Goal: Communication & Community: Answer question/provide support

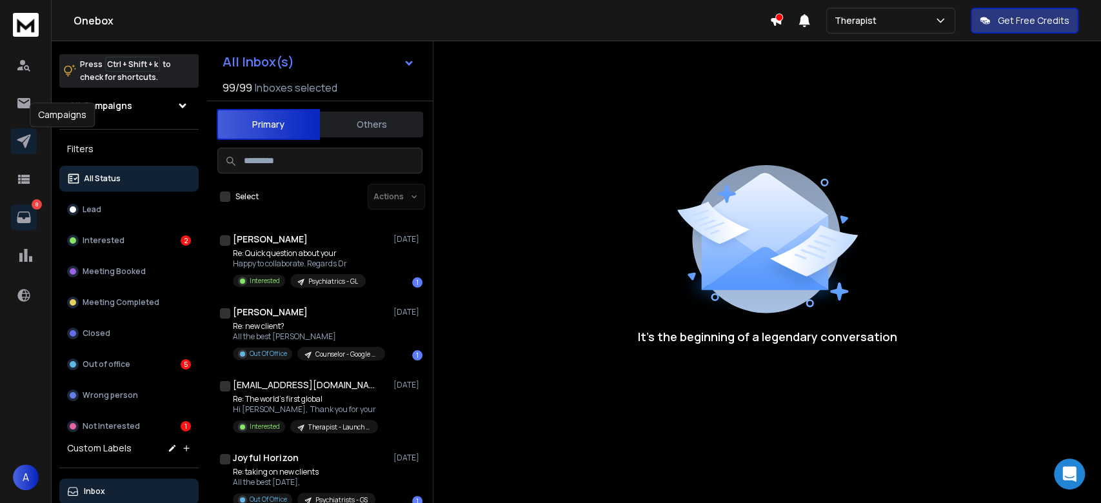
click at [17, 134] on icon at bounding box center [23, 141] width 15 height 15
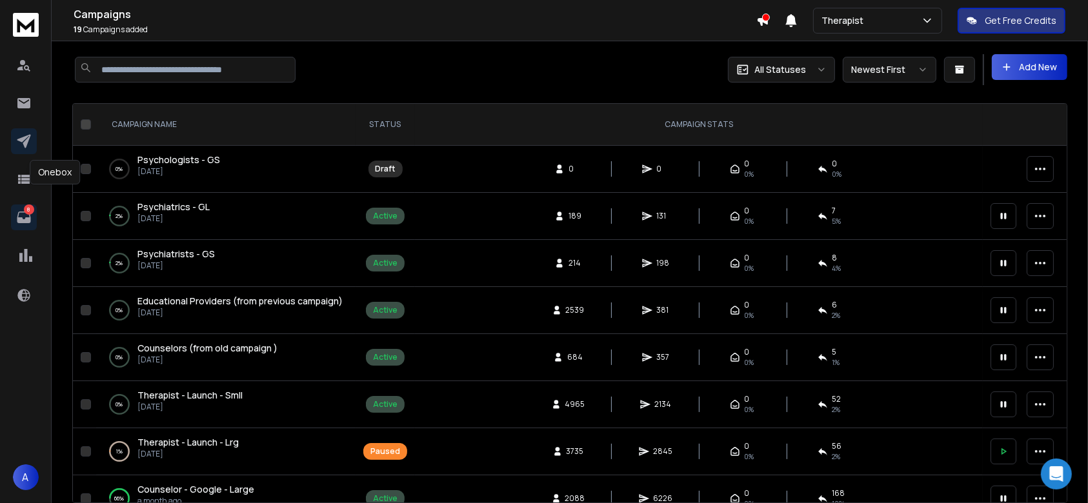
click at [16, 210] on icon at bounding box center [23, 217] width 15 height 15
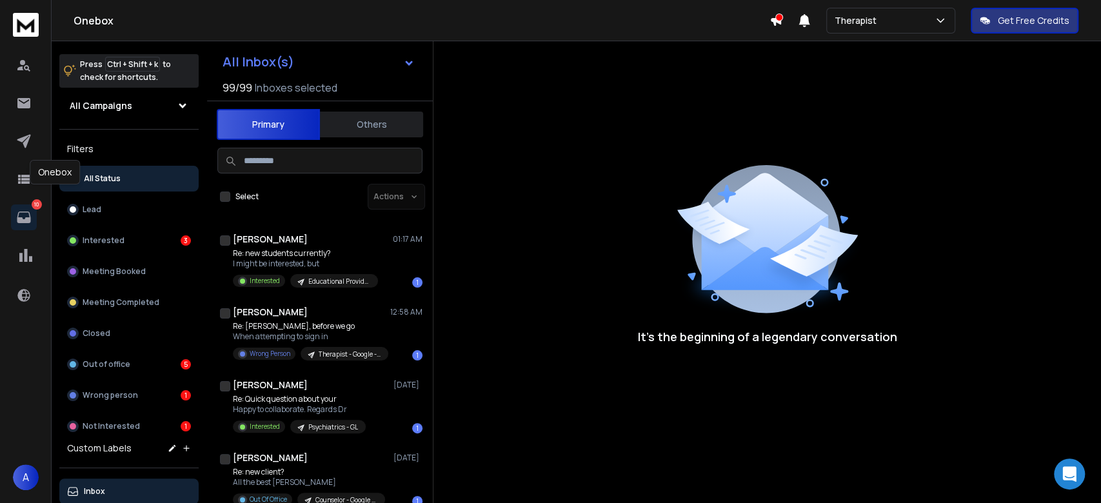
click at [119, 169] on div "All Status Lead Interested 3 Meeting Booked Meeting Completed Closed Out of off…" at bounding box center [128, 302] width 139 height 273
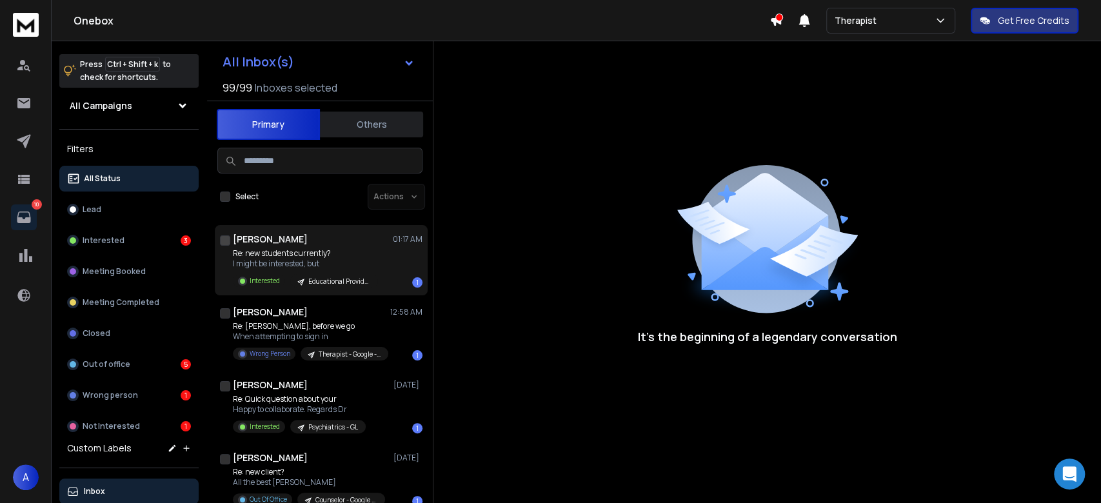
click at [233, 248] on p "Re: new students currently?" at bounding box center [305, 253] width 145 height 10
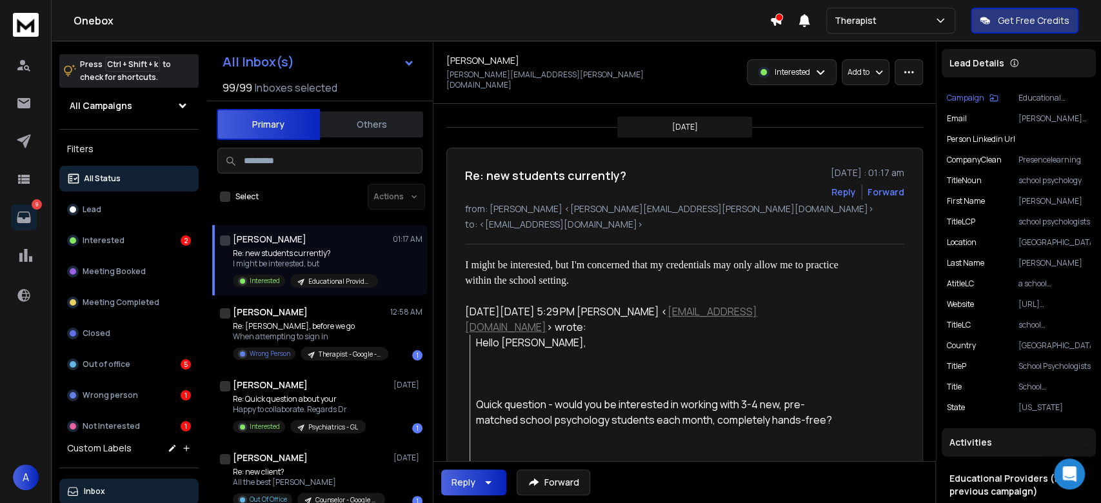
click at [452, 484] on div "Reply" at bounding box center [464, 482] width 24 height 13
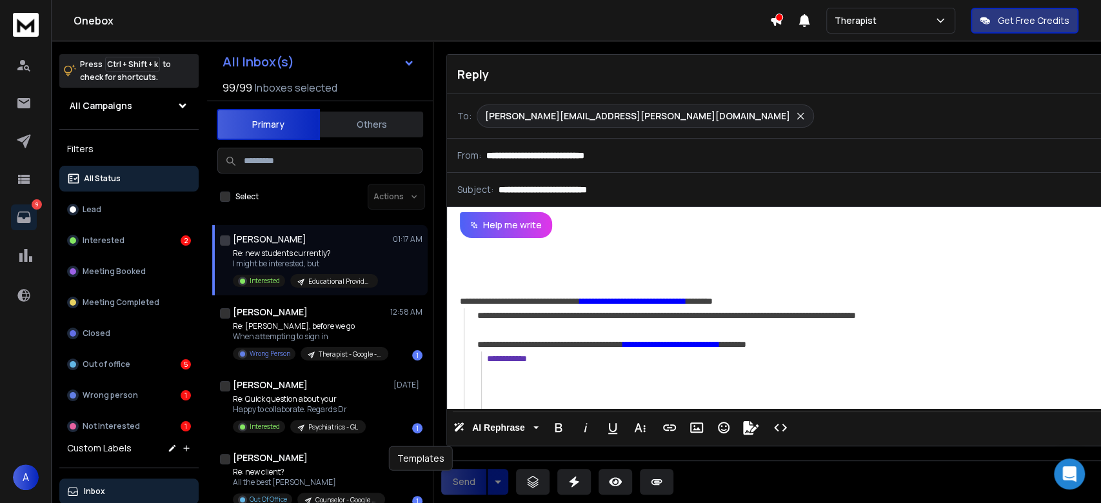
click at [516, 477] on button at bounding box center [533, 482] width 34 height 26
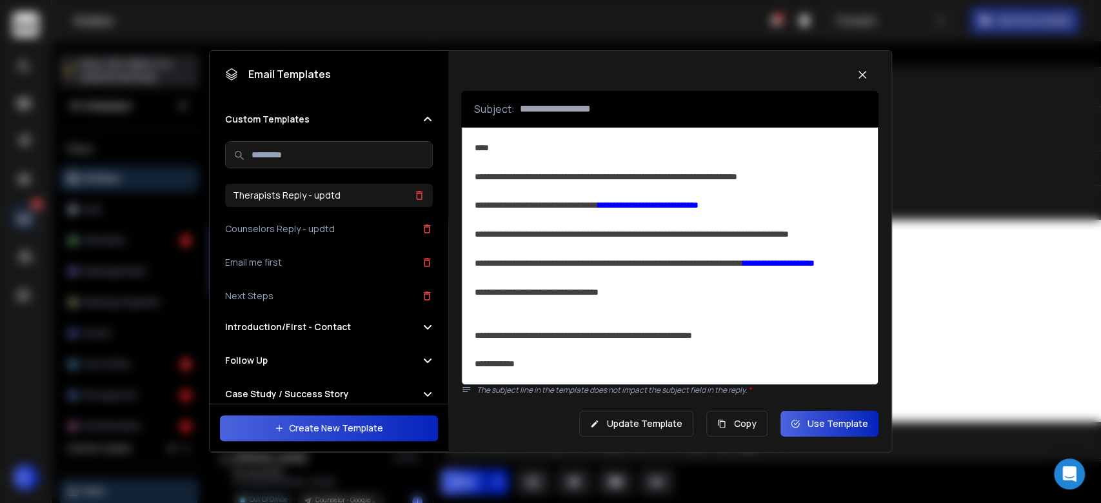
click at [273, 217] on div "Counselors Reply - updtd" at bounding box center [329, 228] width 208 height 23
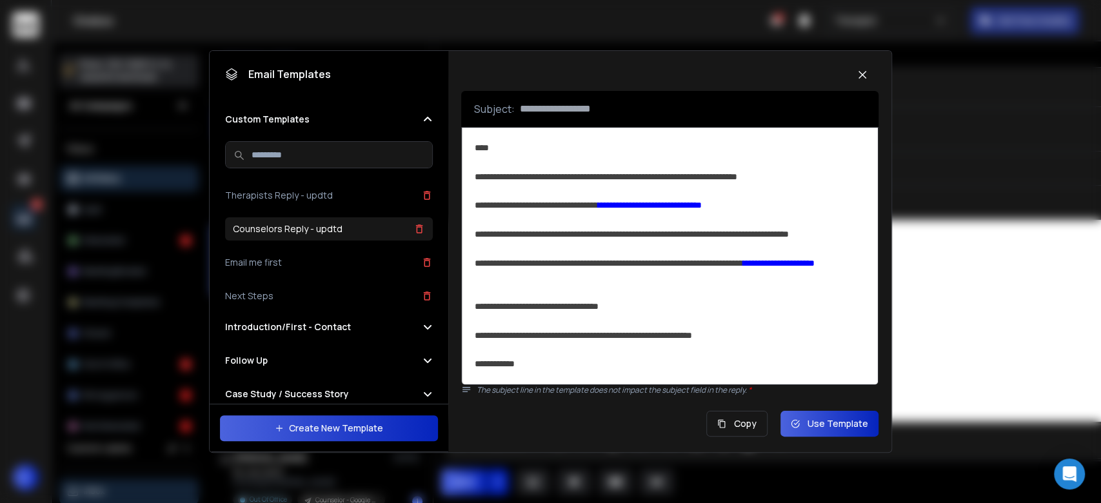
click at [822, 424] on button "Use Template" at bounding box center [829, 424] width 98 height 26
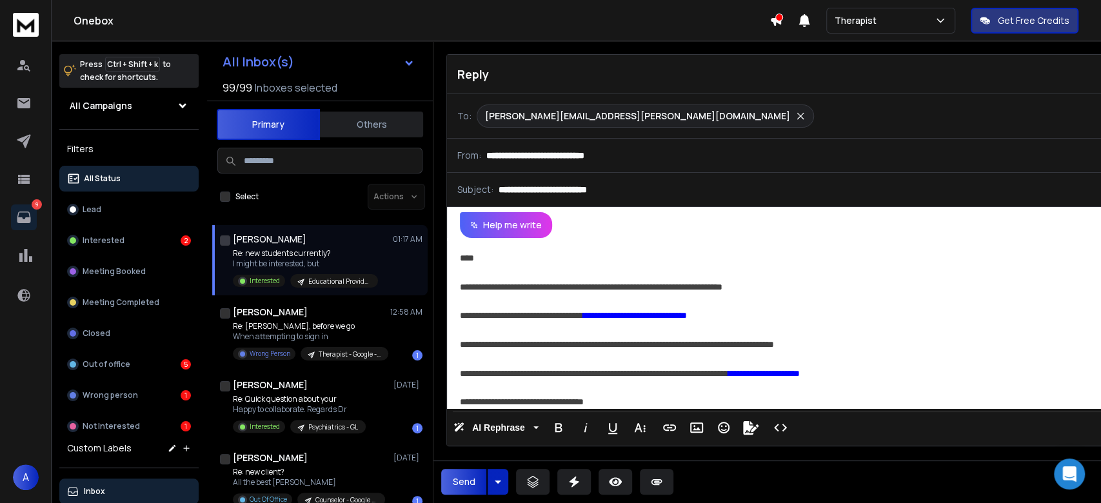
click at [460, 251] on div "****" at bounding box center [816, 258] width 713 height 14
click at [499, 280] on div "**********" at bounding box center [816, 287] width 713 height 14
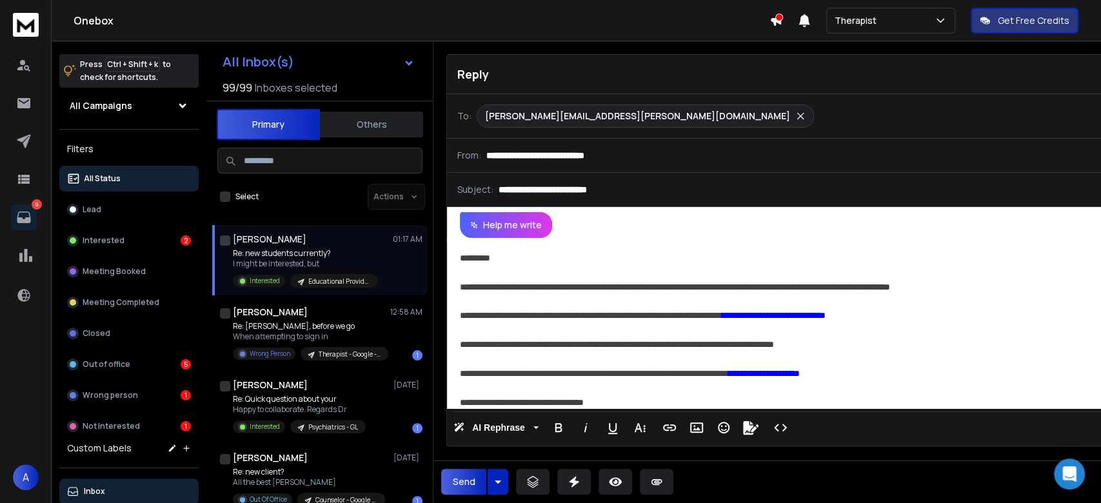
click at [635, 280] on div "**********" at bounding box center [816, 301] width 713 height 43
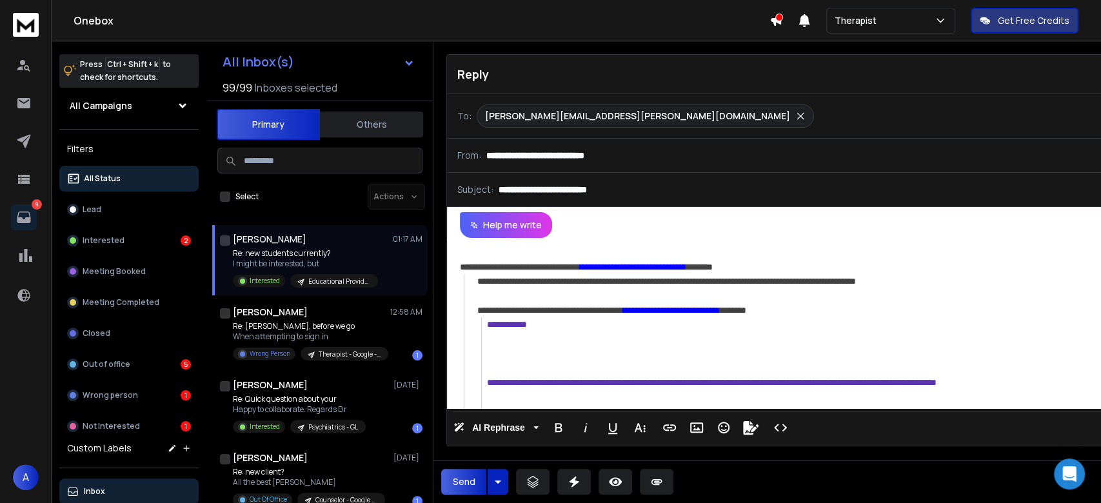
scroll to position [172, 0]
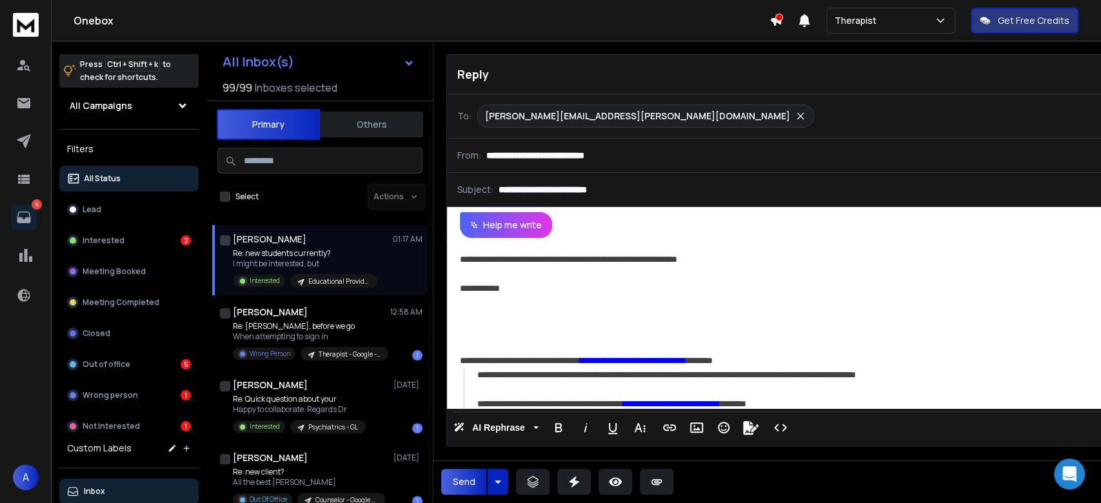
click at [460, 295] on div at bounding box center [823, 302] width 726 height 14
click at [441, 477] on button "Send" at bounding box center [463, 482] width 45 height 26
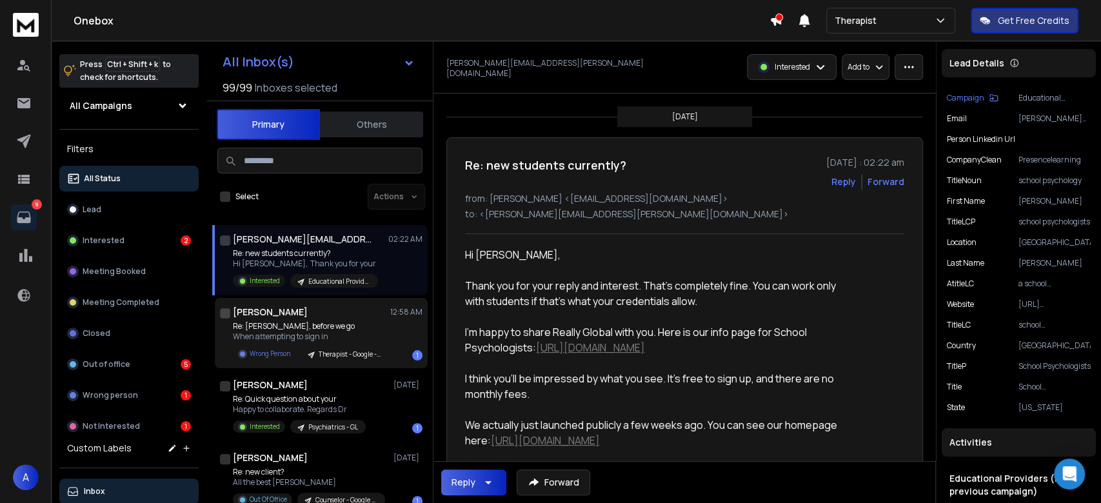
click at [264, 321] on p "Re: Randy, before we go" at bounding box center [310, 326] width 155 height 10
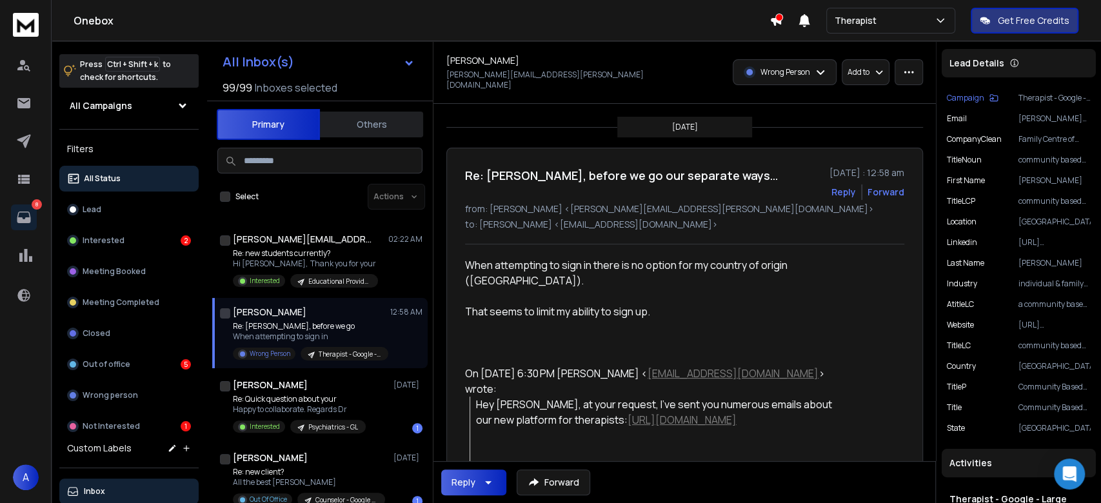
drag, startPoint x: 341, startPoint y: 489, endPoint x: 384, endPoint y: 286, distance: 207.6
click at [452, 489] on div "Reply" at bounding box center [464, 482] width 24 height 13
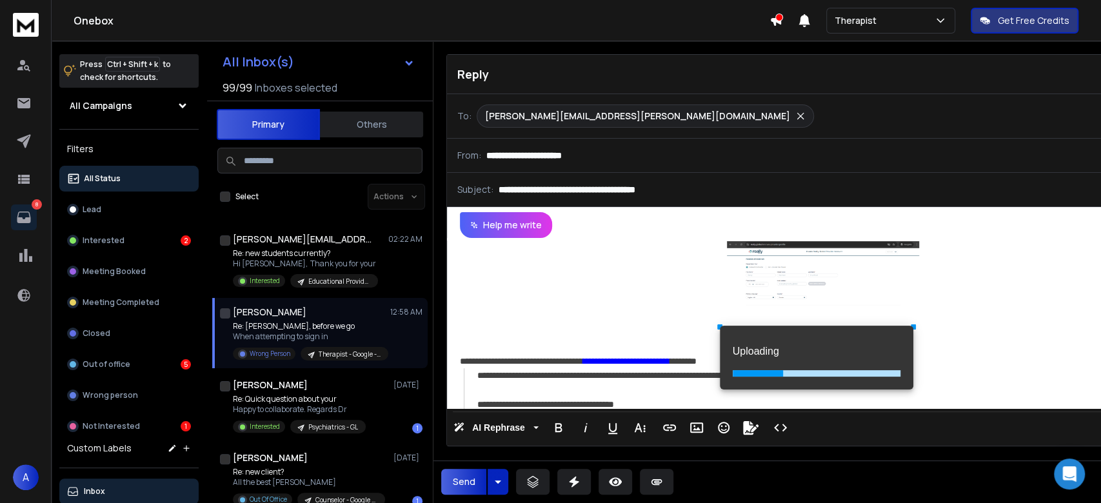
click at [490, 241] on div at bounding box center [823, 283] width 726 height 84
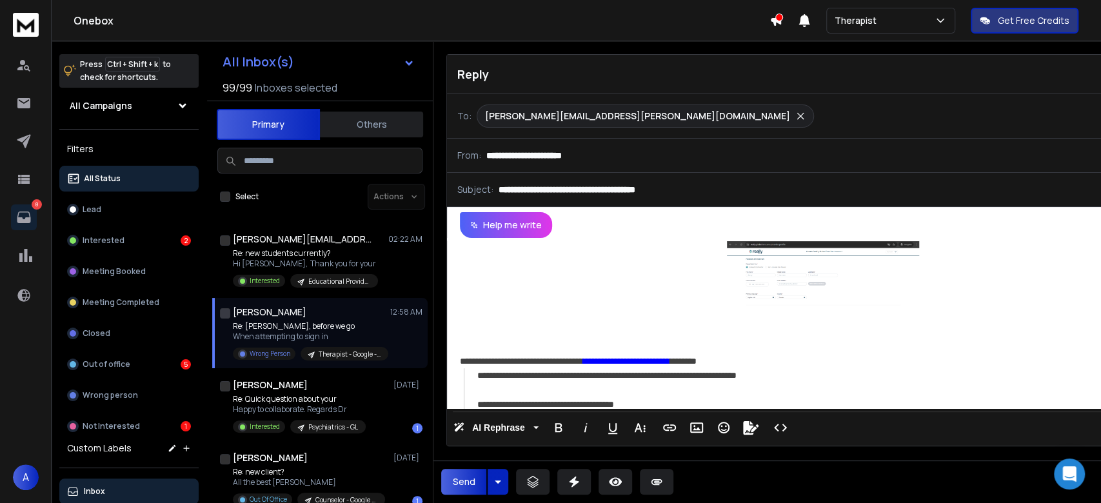
click at [726, 241] on img at bounding box center [823, 274] width 194 height 66
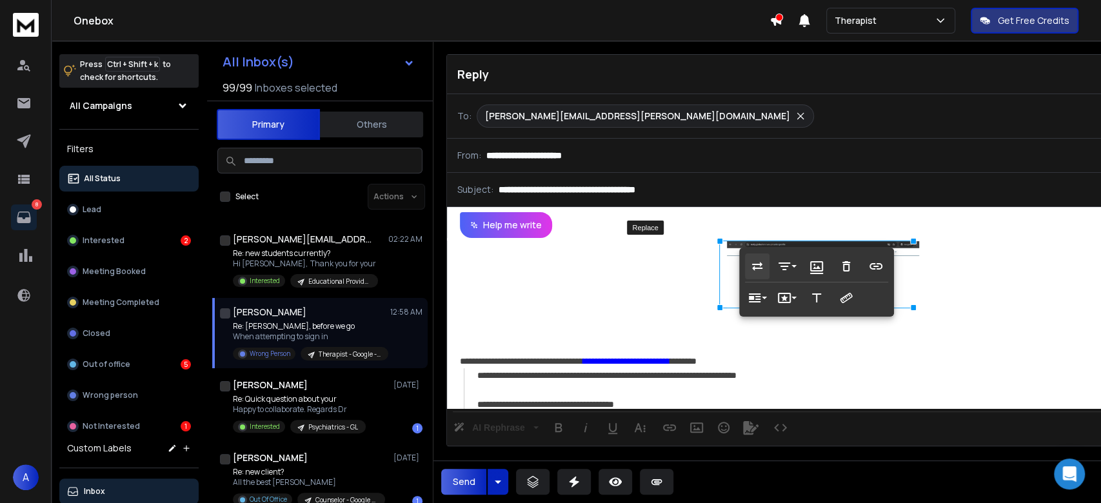
click at [750, 259] on icon "button" at bounding box center [757, 266] width 15 height 15
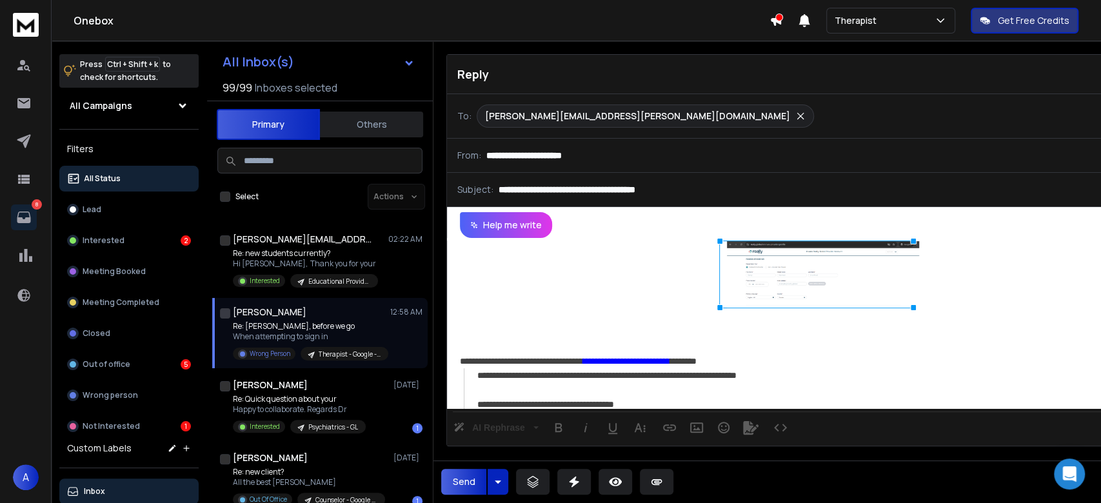
click at [726, 241] on img at bounding box center [823, 274] width 194 height 66
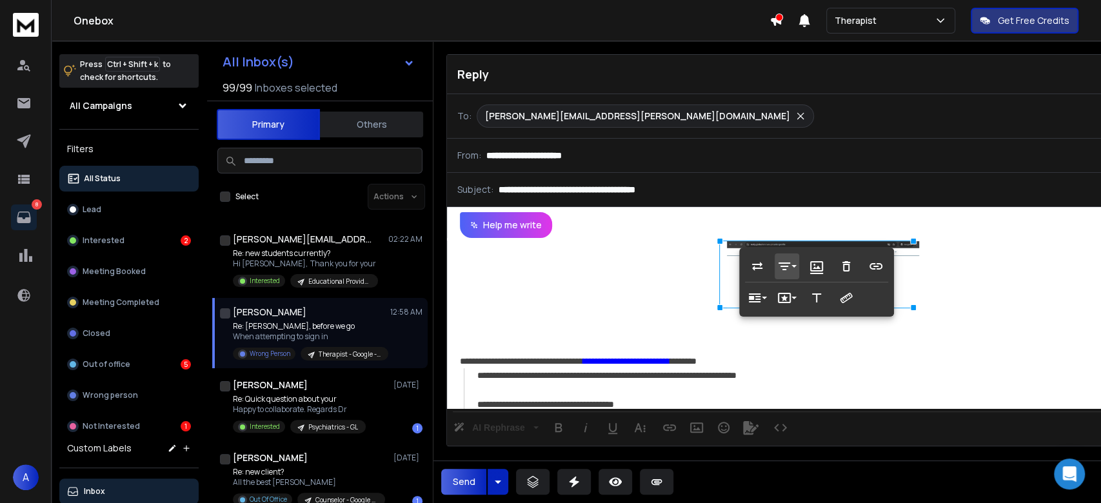
click at [775, 254] on button "Align" at bounding box center [787, 267] width 25 height 26
click at [877, 241] on div at bounding box center [823, 283] width 726 height 84
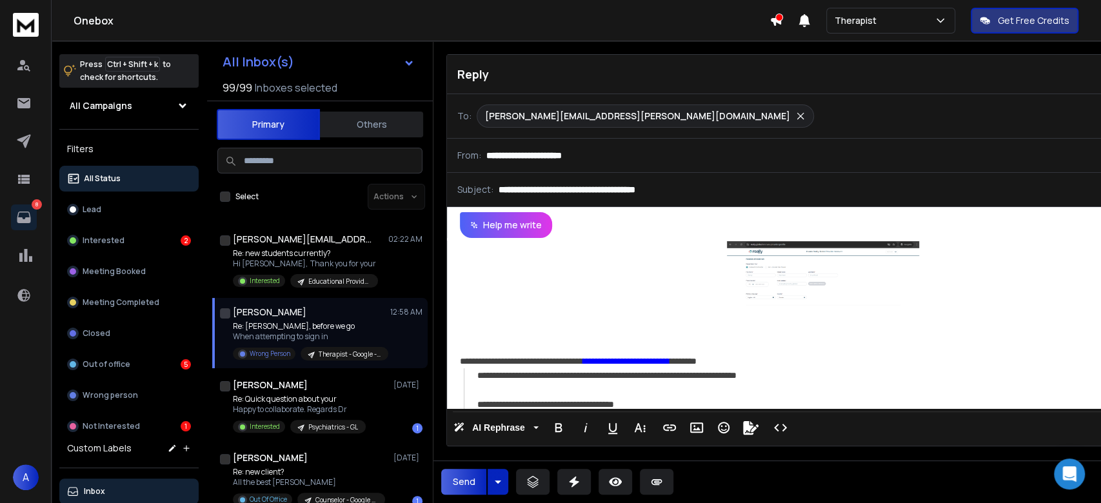
scroll to position [86, 0]
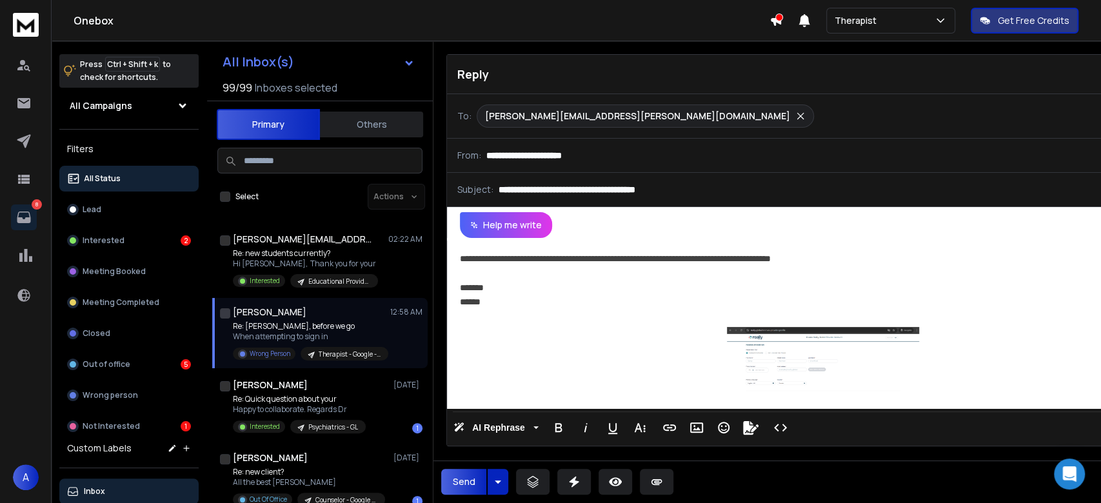
click at [726, 327] on img at bounding box center [823, 360] width 194 height 66
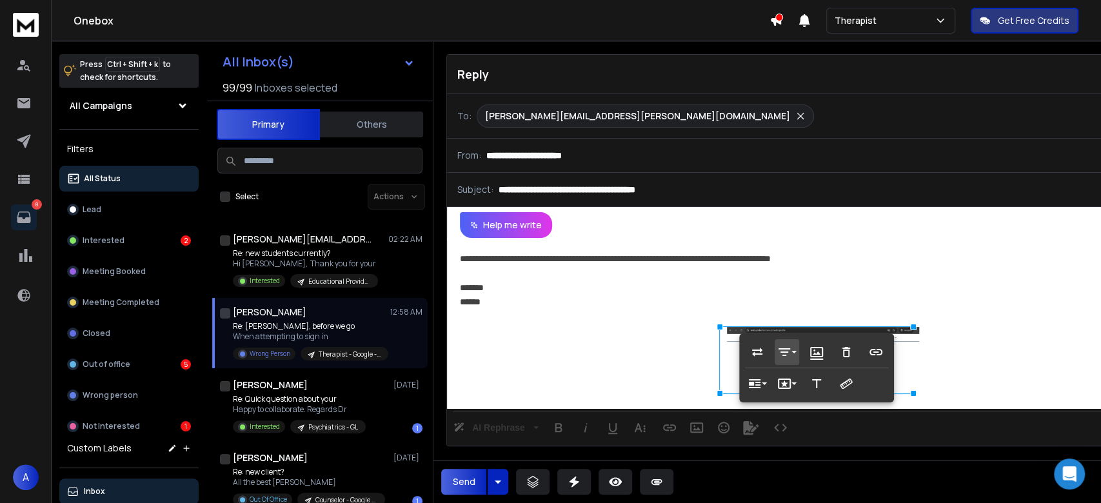
click at [777, 344] on icon "button" at bounding box center [784, 351] width 15 height 15
click at [790, 278] on icon at bounding box center [797, 285] width 15 height 15
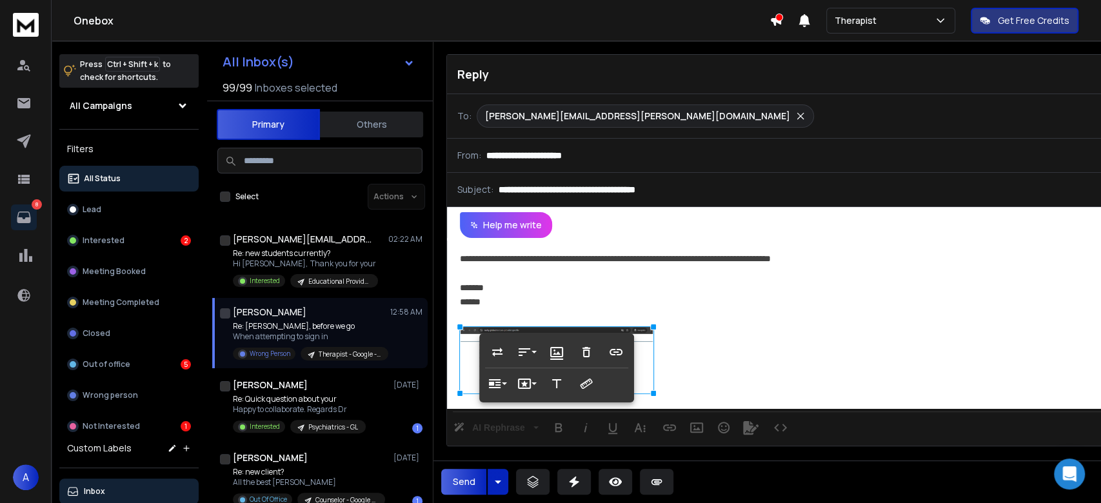
click at [712, 327] on div at bounding box center [823, 369] width 726 height 84
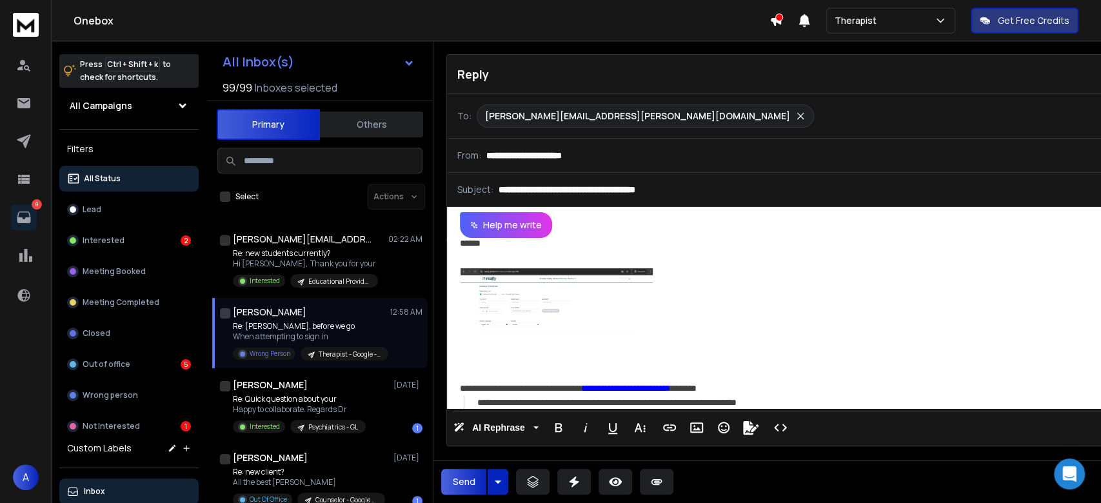
scroll to position [172, 0]
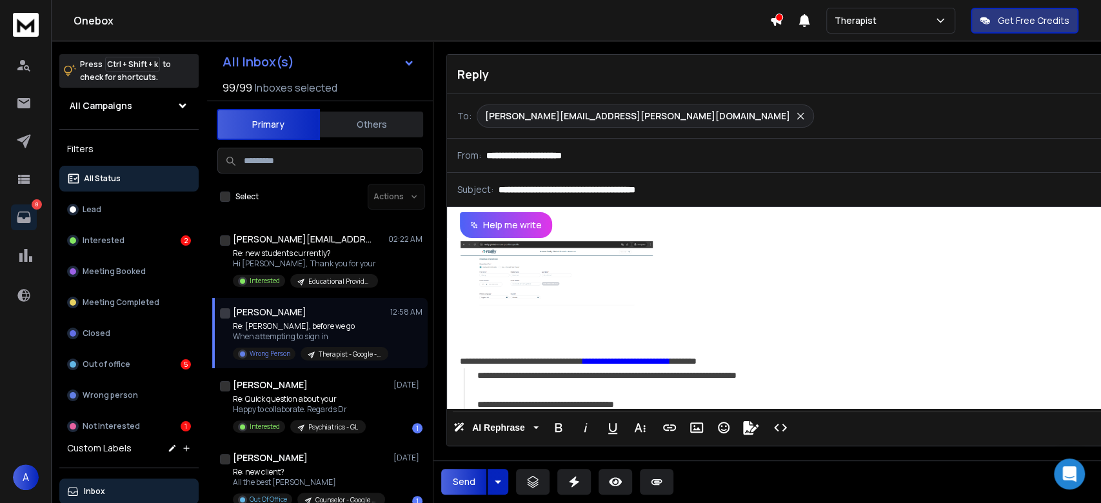
click at [526, 241] on img at bounding box center [557, 274] width 194 height 66
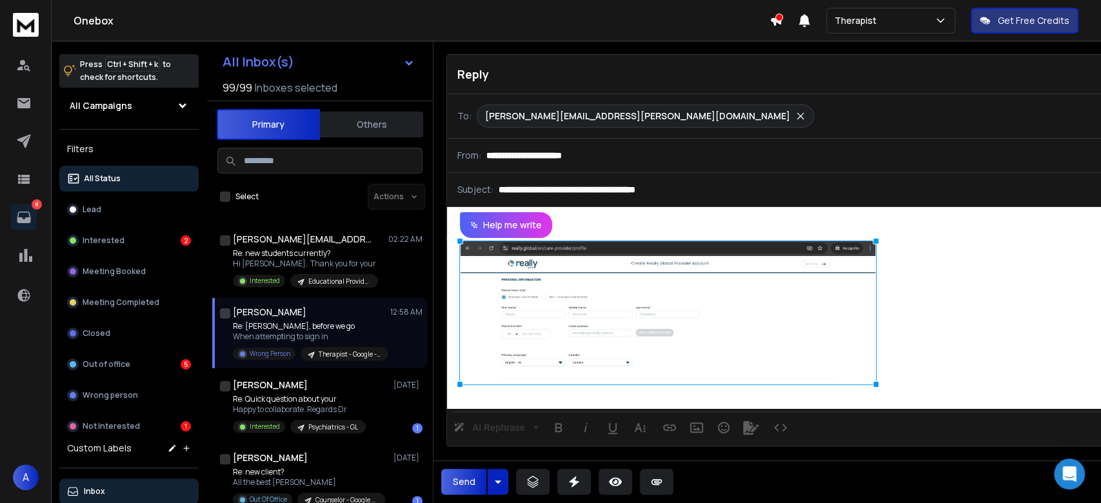
drag, startPoint x: 540, startPoint y: 248, endPoint x: 762, endPoint y: 338, distance: 240.2
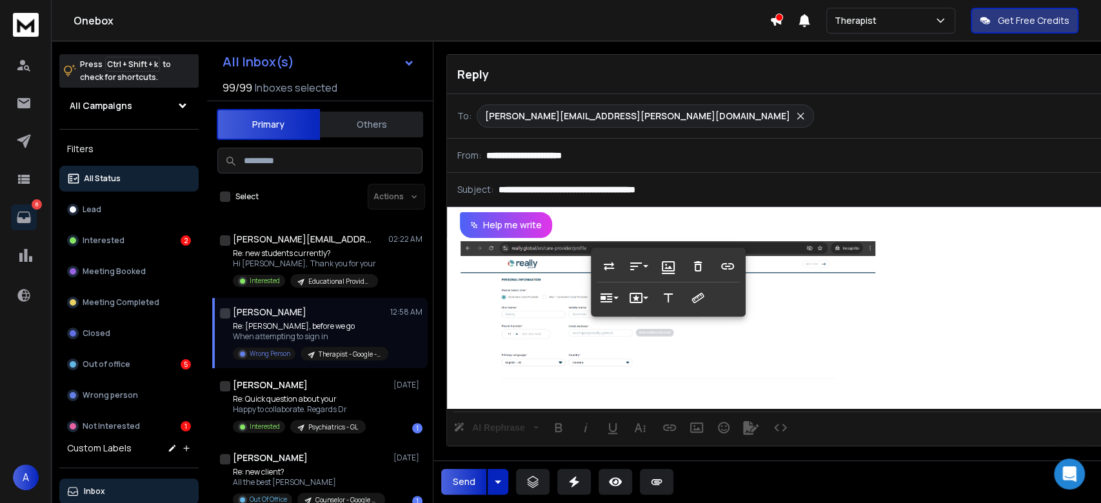
click at [885, 241] on div at bounding box center [823, 321] width 726 height 161
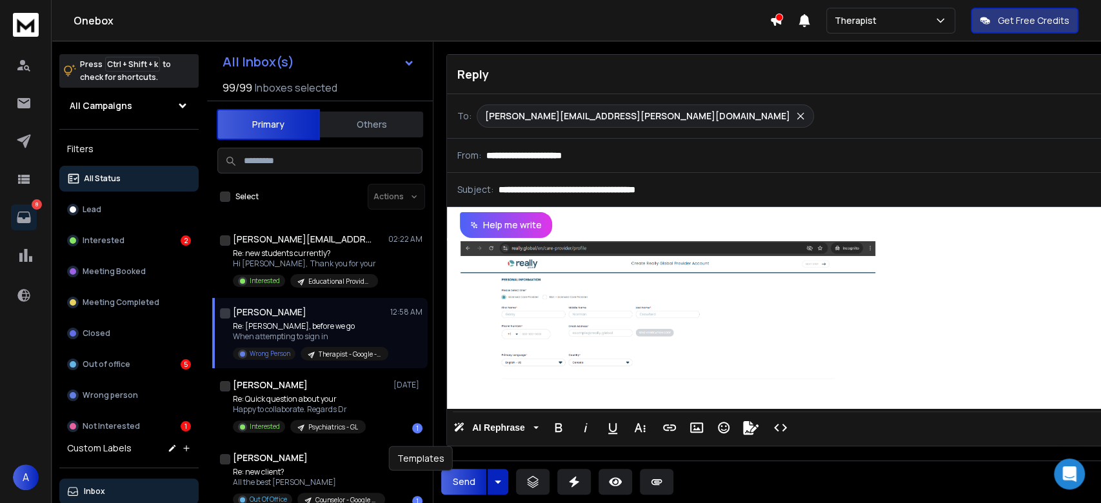
click at [441, 472] on button "Send" at bounding box center [463, 482] width 45 height 26
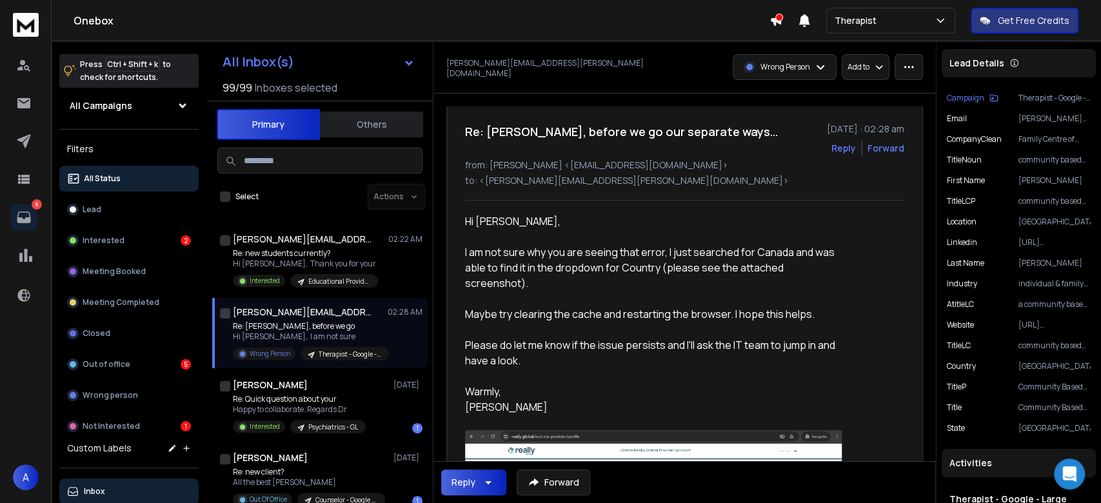
scroll to position [86, 0]
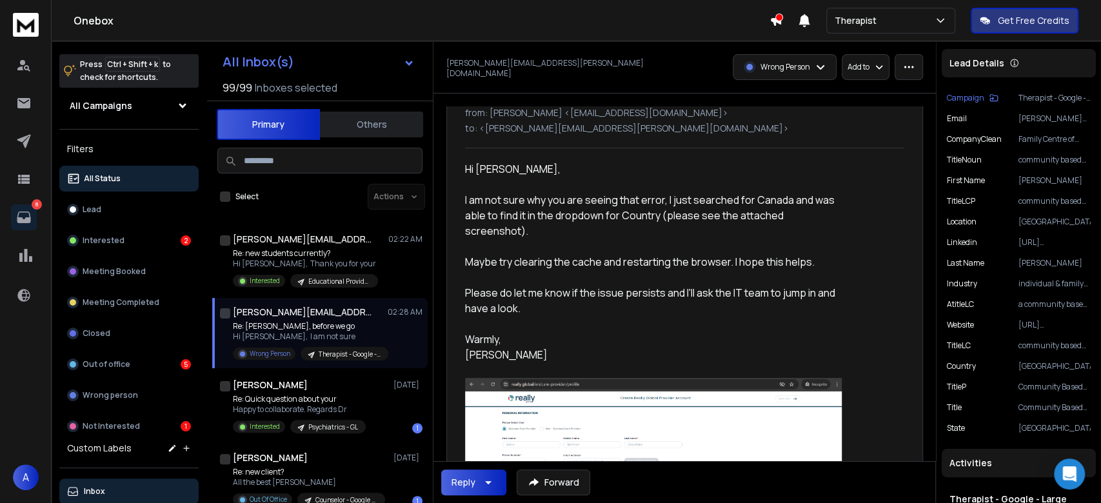
click at [233, 321] on p "Re: Randy, before we go" at bounding box center [310, 326] width 155 height 10
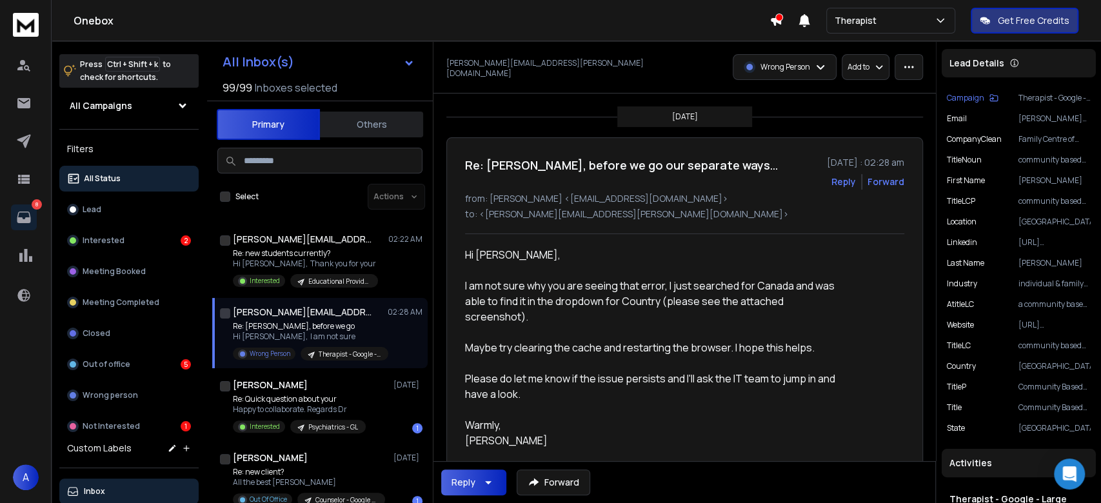
click at [836, 55] on div "Wrong Person" at bounding box center [784, 67] width 103 height 25
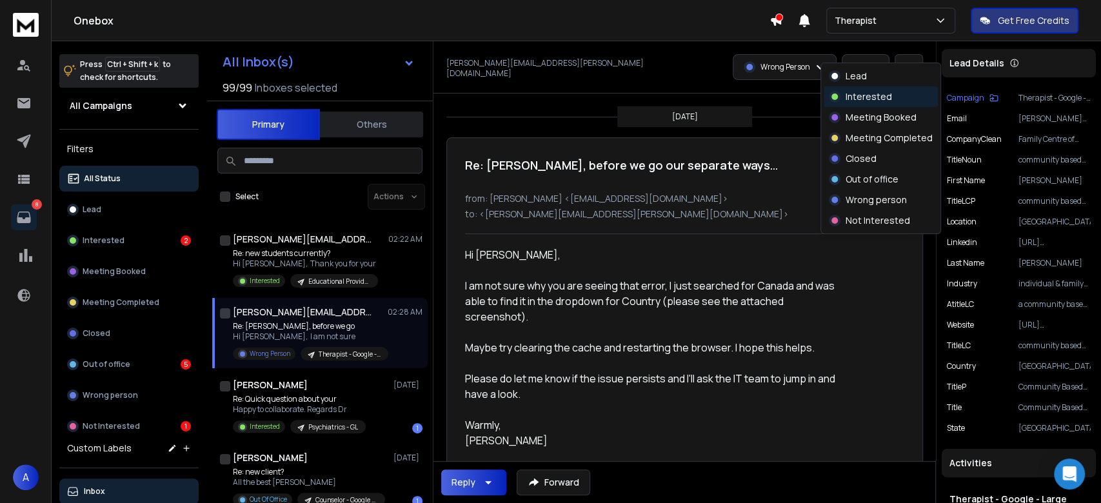
click at [839, 90] on div "Interested" at bounding box center [860, 96] width 63 height 13
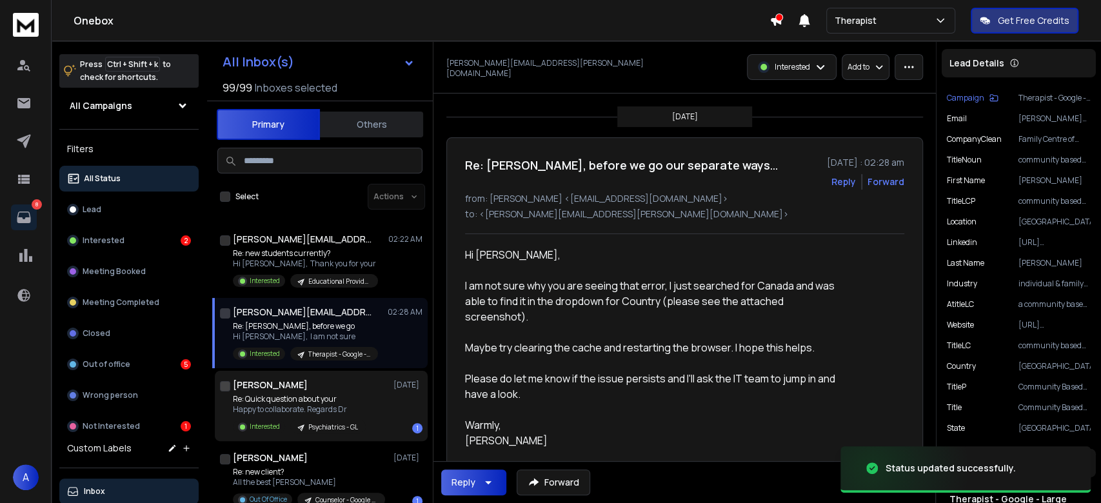
click at [257, 394] on p "Re: Quick question about your" at bounding box center [299, 399] width 133 height 10
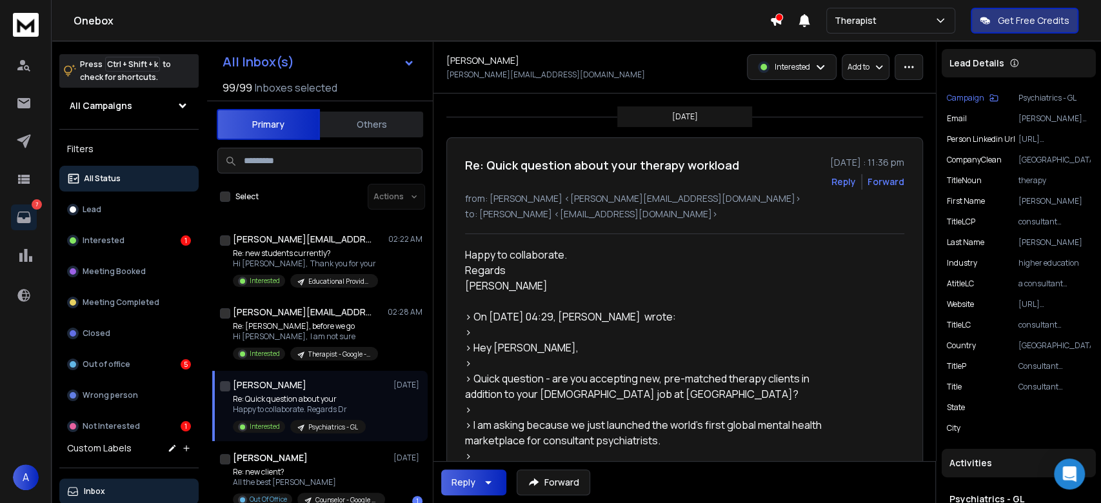
click at [452, 486] on div "Reply" at bounding box center [474, 482] width 45 height 15
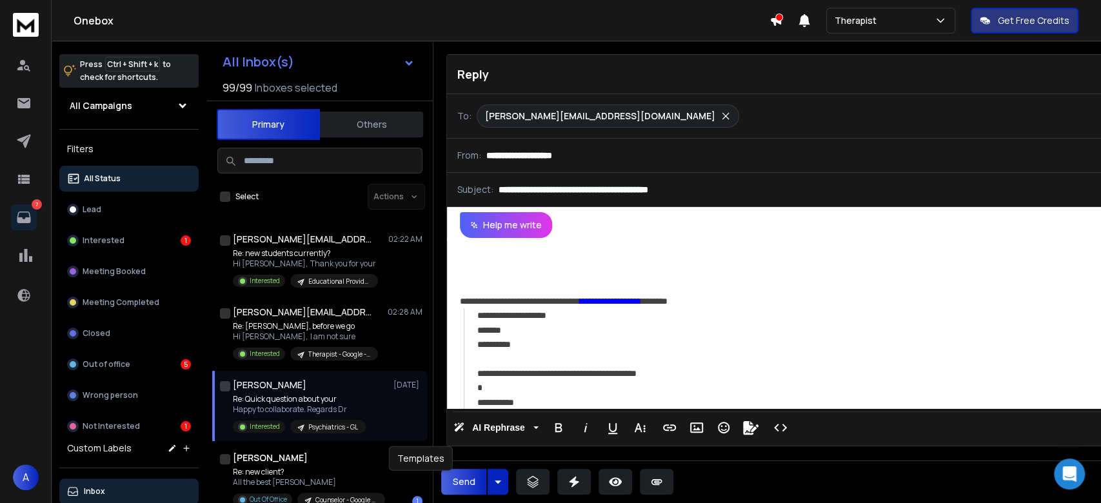
click at [516, 480] on button at bounding box center [533, 482] width 34 height 26
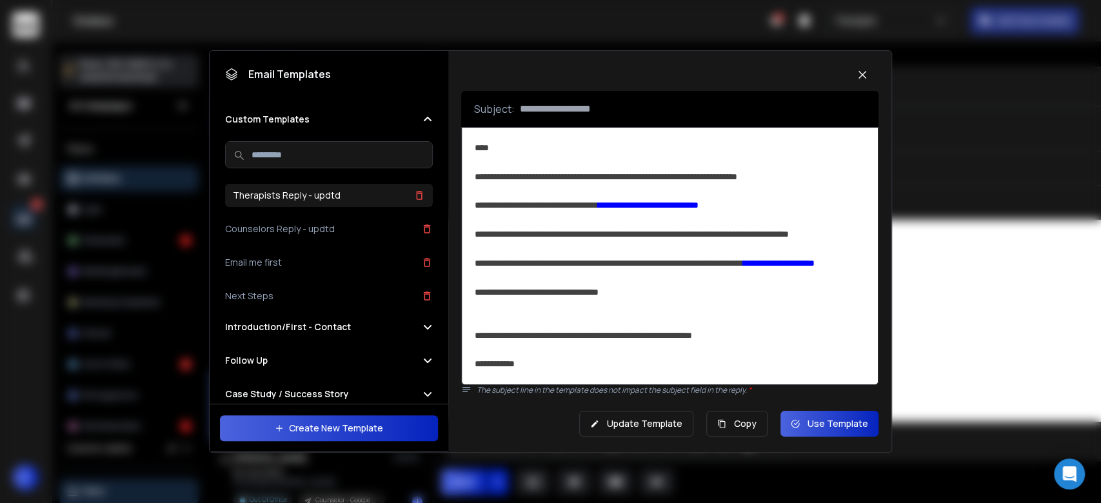
click at [800, 421] on icon at bounding box center [795, 423] width 9 height 9
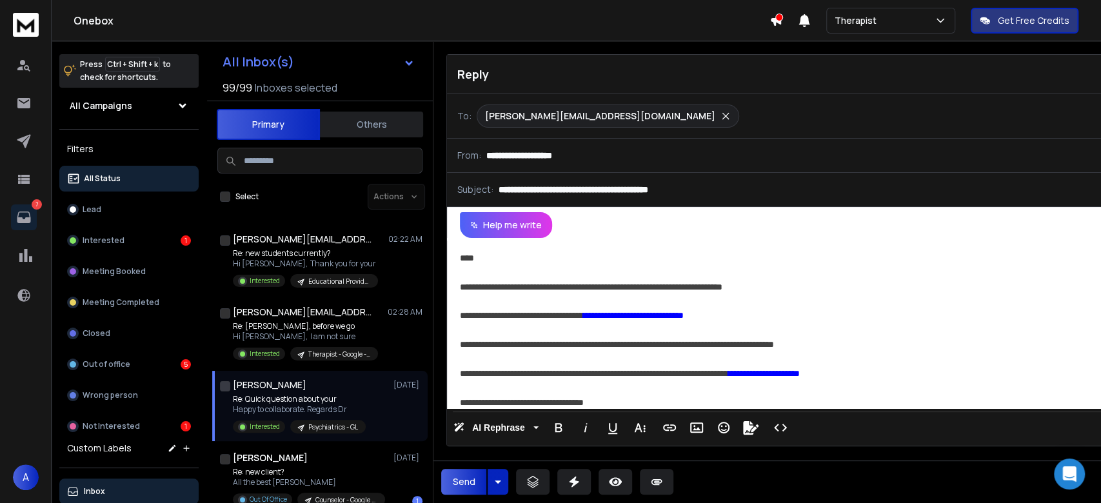
click at [460, 251] on div "****" at bounding box center [816, 258] width 713 height 14
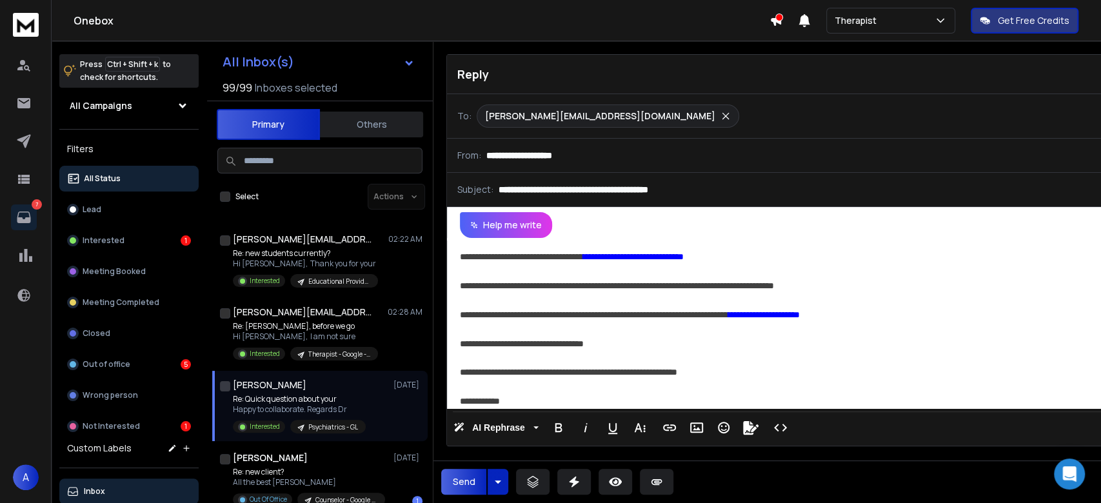
scroll to position [86, 0]
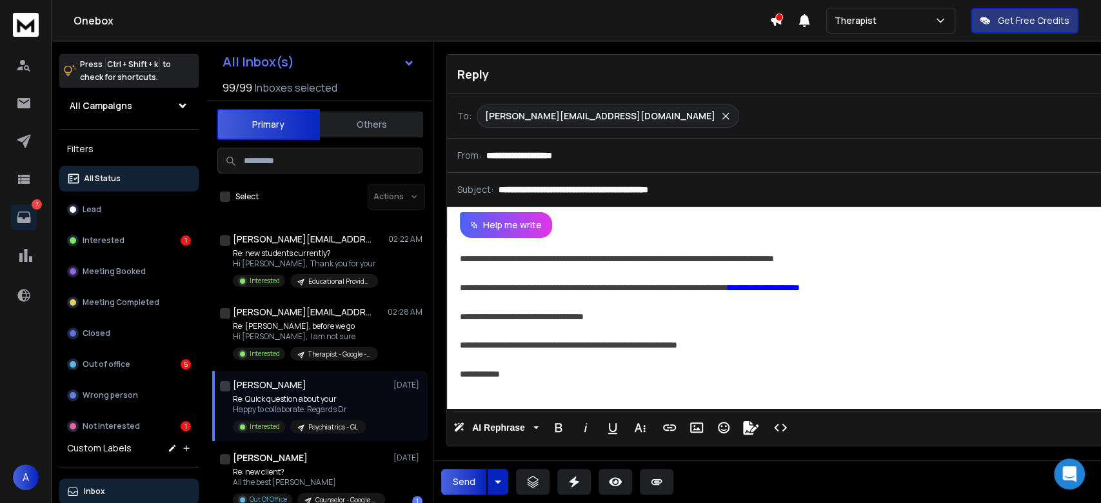
click at [460, 381] on div at bounding box center [823, 388] width 726 height 14
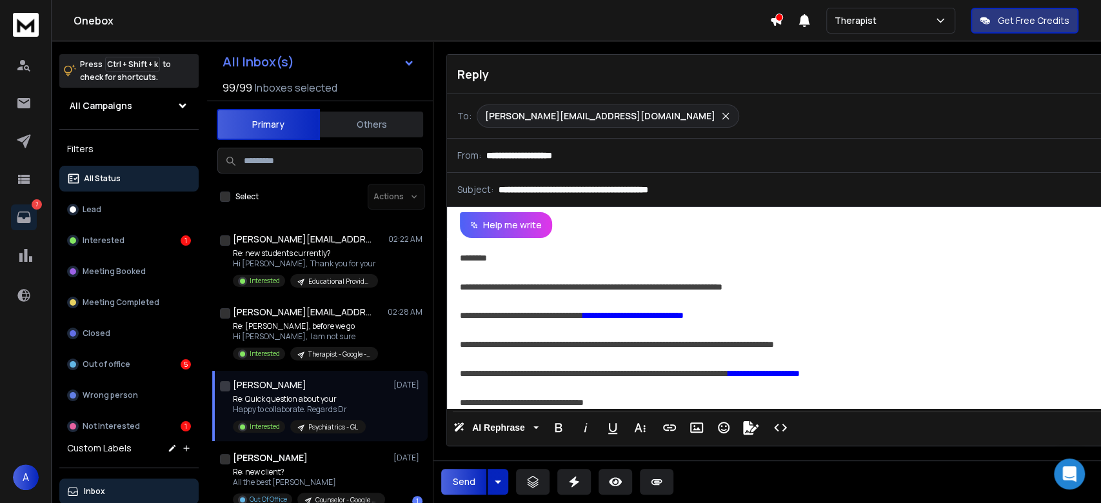
click at [468, 308] on div "**********" at bounding box center [816, 329] width 713 height 43
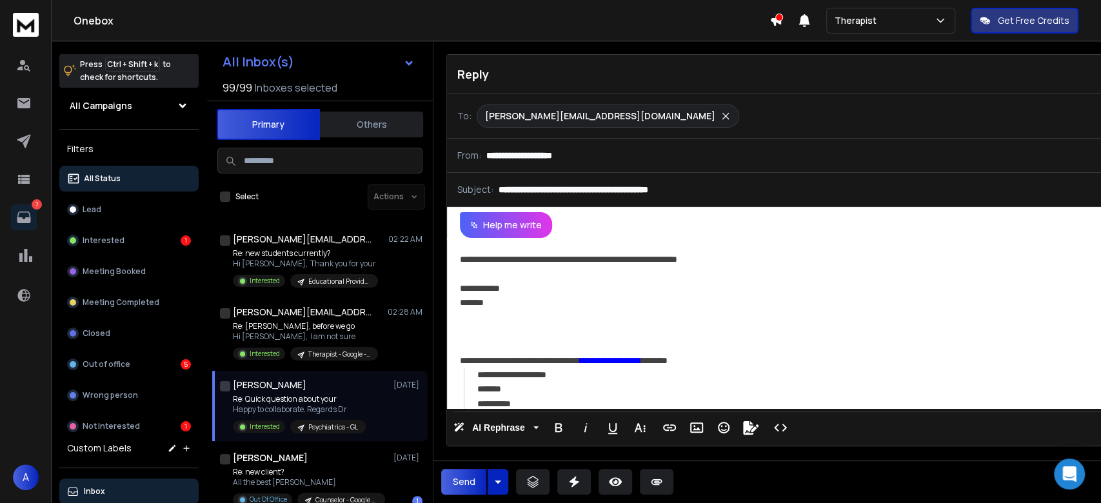
scroll to position [258, 0]
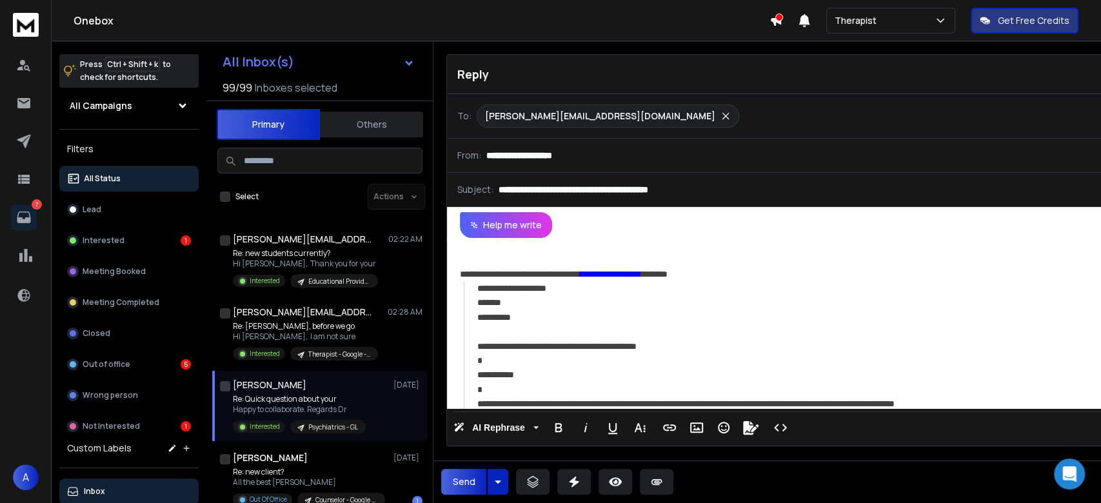
click at [441, 470] on button "Send" at bounding box center [463, 482] width 45 height 26
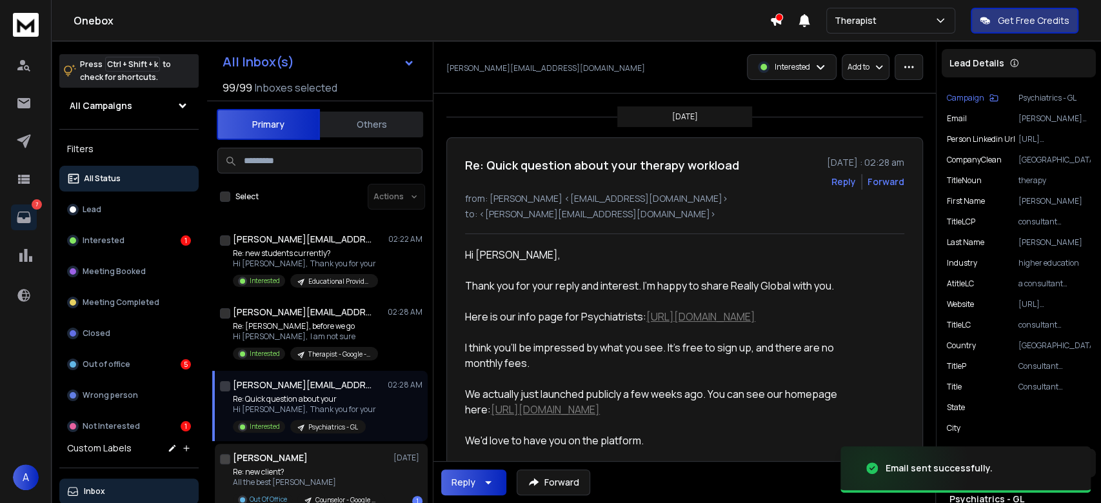
click at [237, 477] on p "All the best Ryan Rischling" at bounding box center [309, 482] width 152 height 10
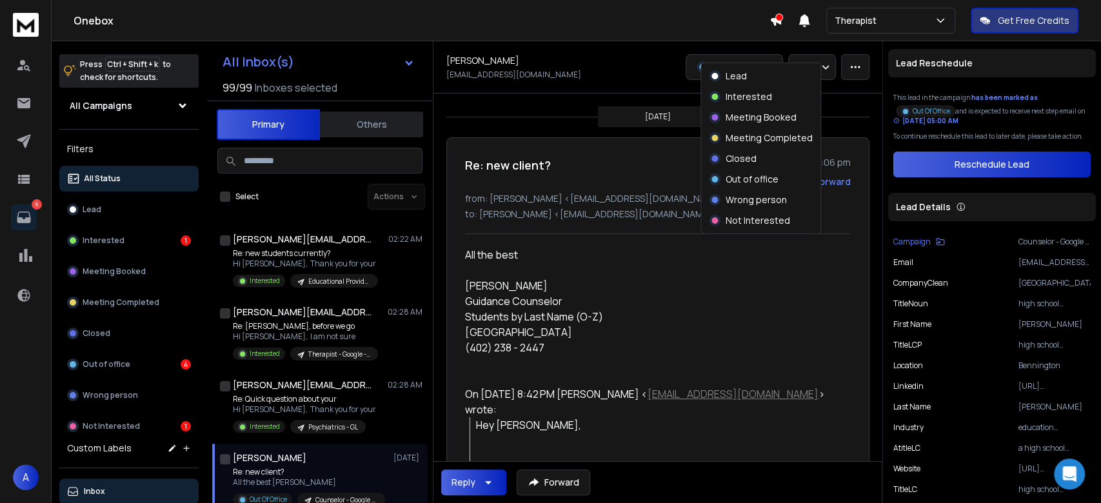
click at [743, 62] on p "Out Of Office" at bounding box center [734, 67] width 43 height 10
click at [753, 210] on div "Not Interested" at bounding box center [761, 220] width 114 height 21
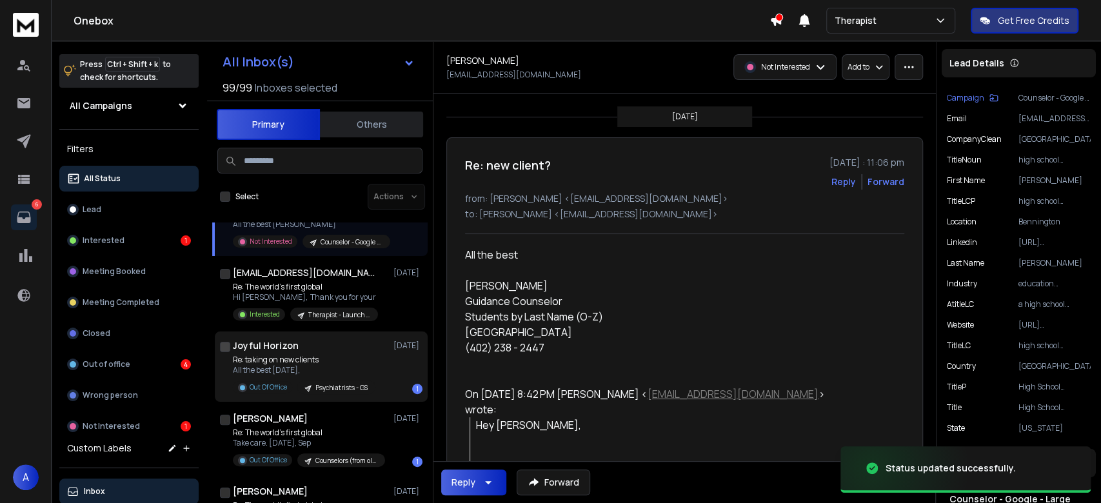
click at [273, 365] on p "All the best On Fri," at bounding box center [304, 370] width 143 height 10
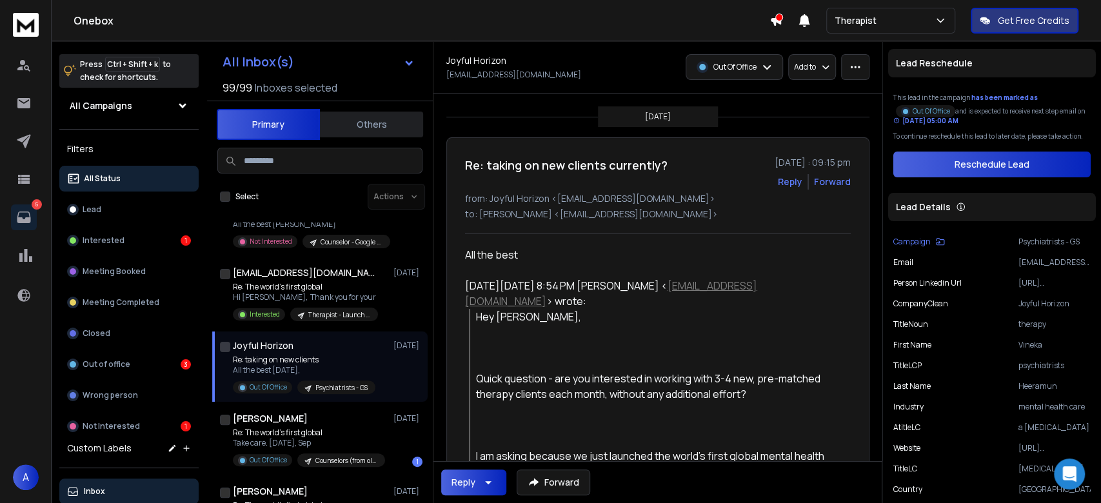
click at [742, 62] on p "Out Of Office" at bounding box center [734, 67] width 43 height 10
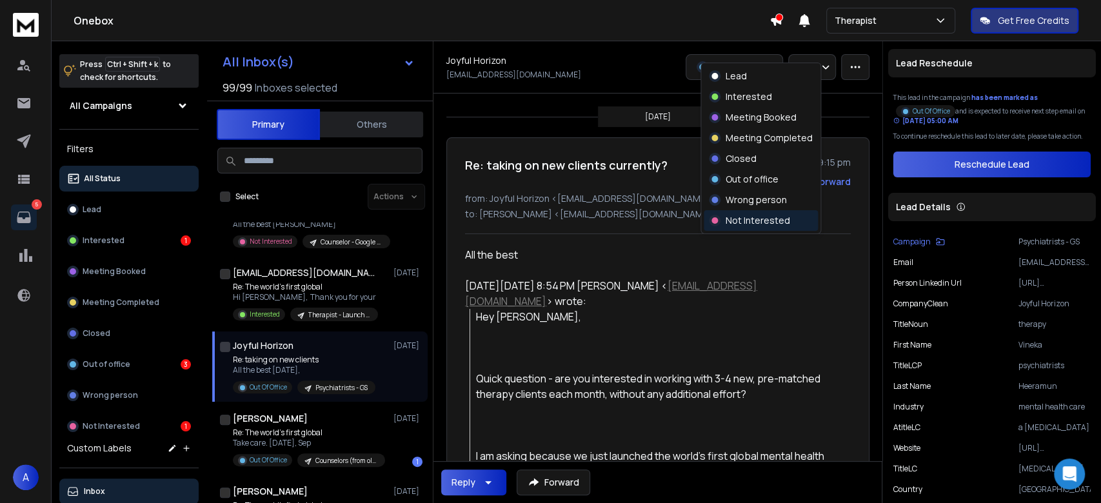
click at [743, 214] on p "Not Interested" at bounding box center [758, 220] width 65 height 13
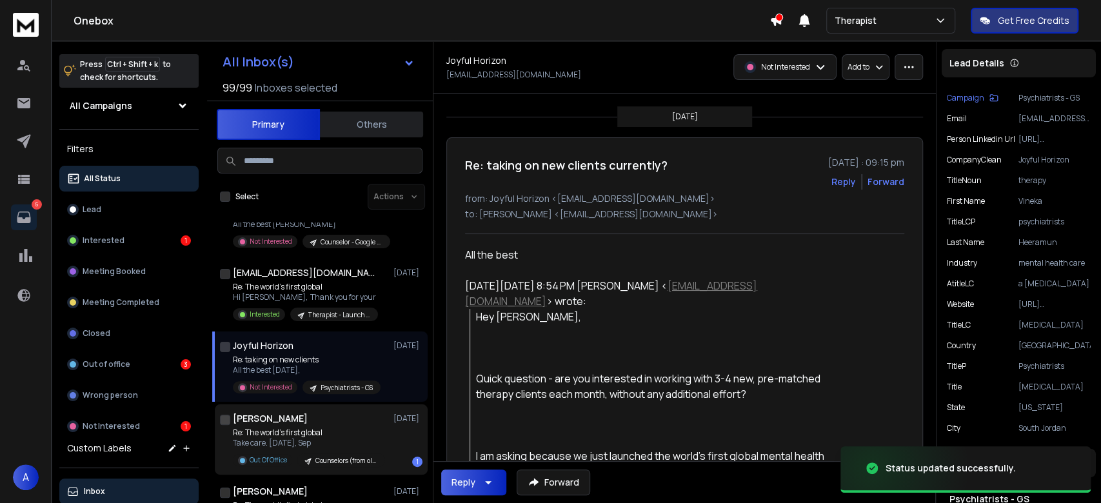
click at [245, 453] on div "Out Of Office Counselors (from old campaign )" at bounding box center [309, 460] width 152 height 14
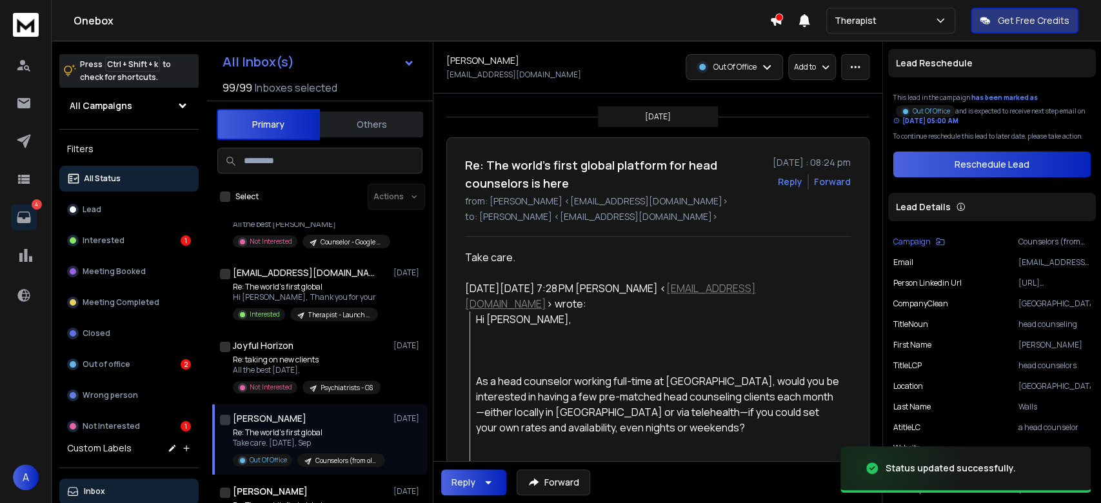
click at [733, 62] on p "Out Of Office" at bounding box center [734, 67] width 43 height 10
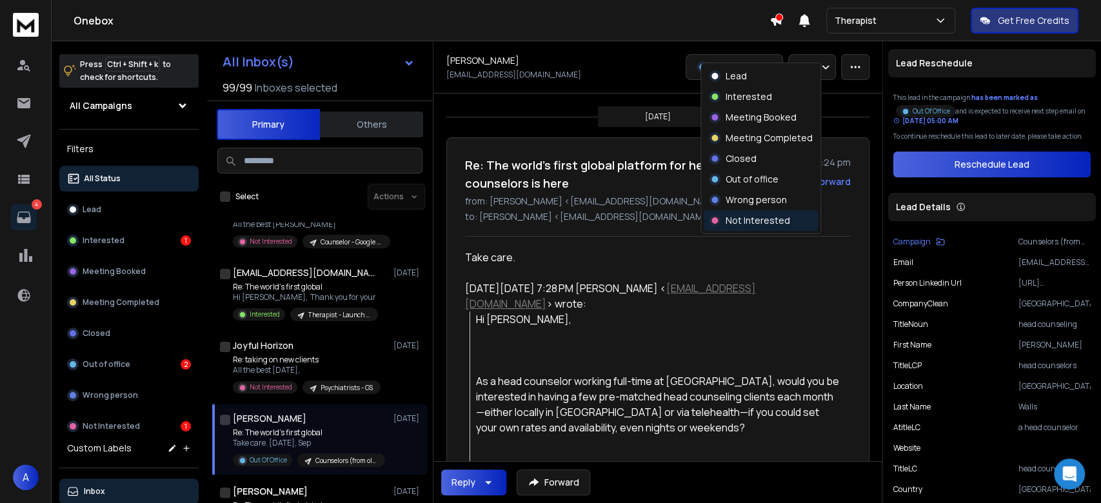
click at [728, 214] on p "Not Interested" at bounding box center [758, 220] width 65 height 13
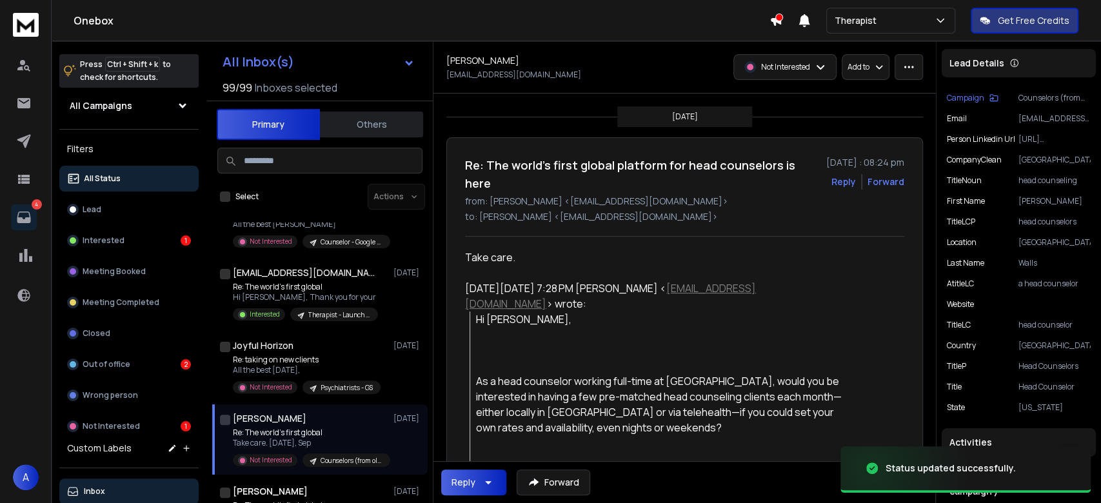
drag, startPoint x: 257, startPoint y: 344, endPoint x: 299, endPoint y: 303, distance: 58.8
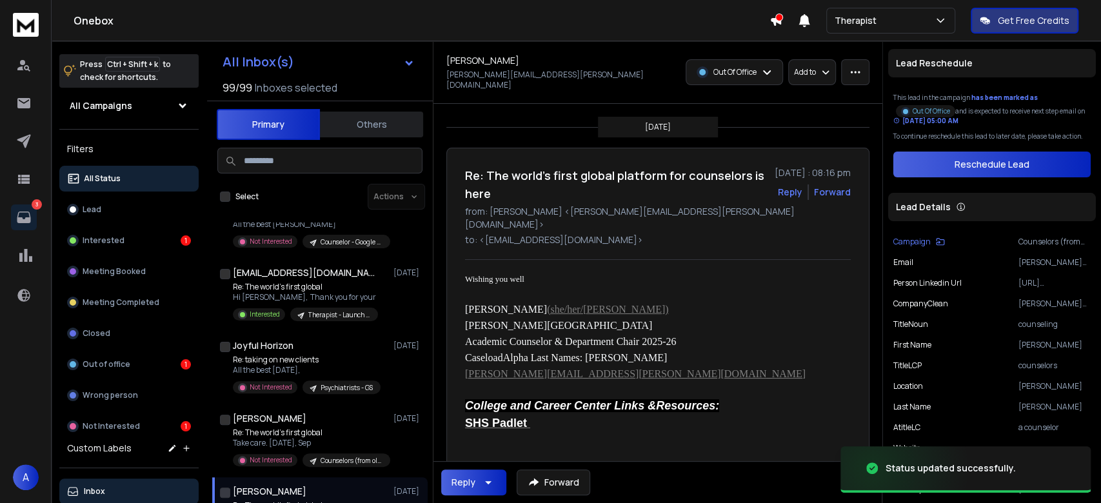
click at [741, 67] on p "Out Of Office" at bounding box center [734, 72] width 43 height 10
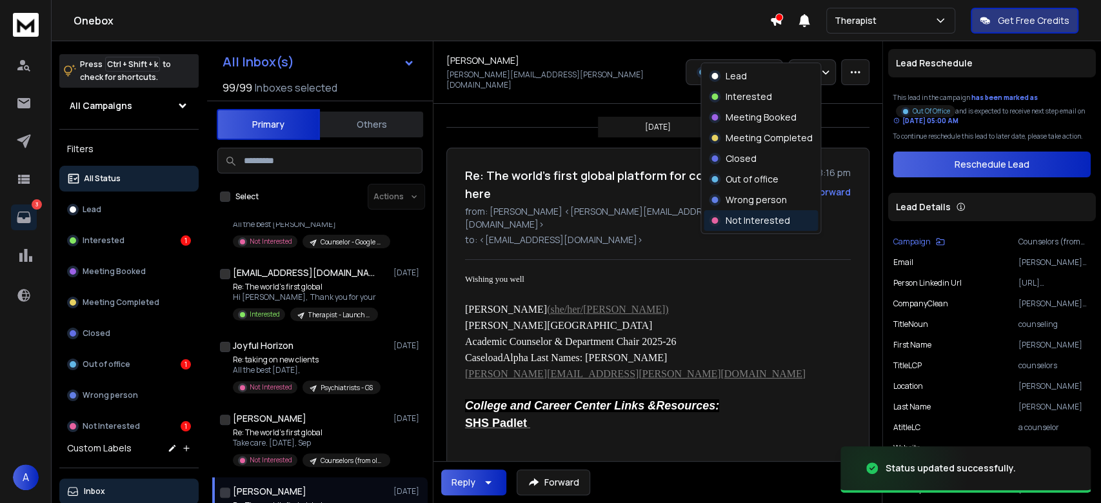
click at [726, 214] on p "Not Interested" at bounding box center [758, 220] width 65 height 13
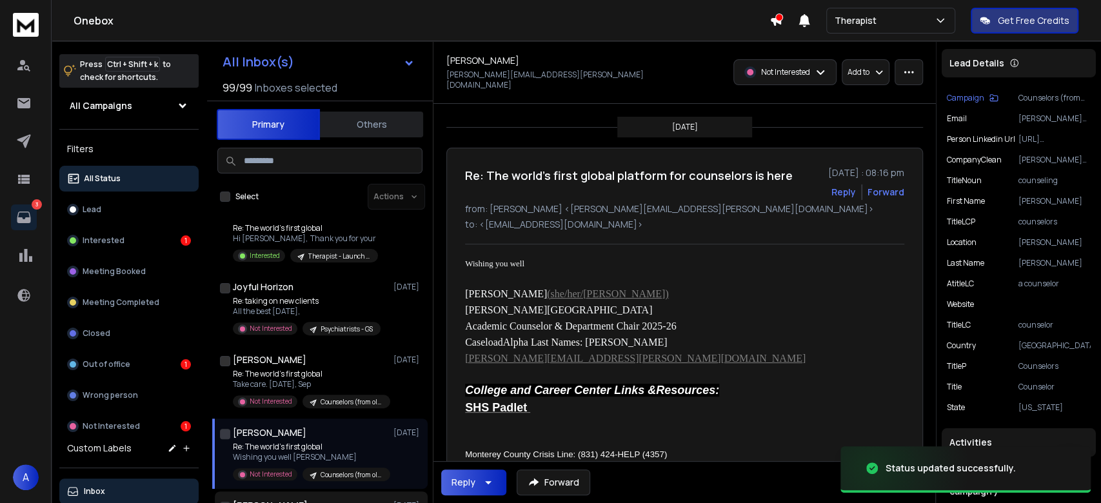
scroll to position [344, 0]
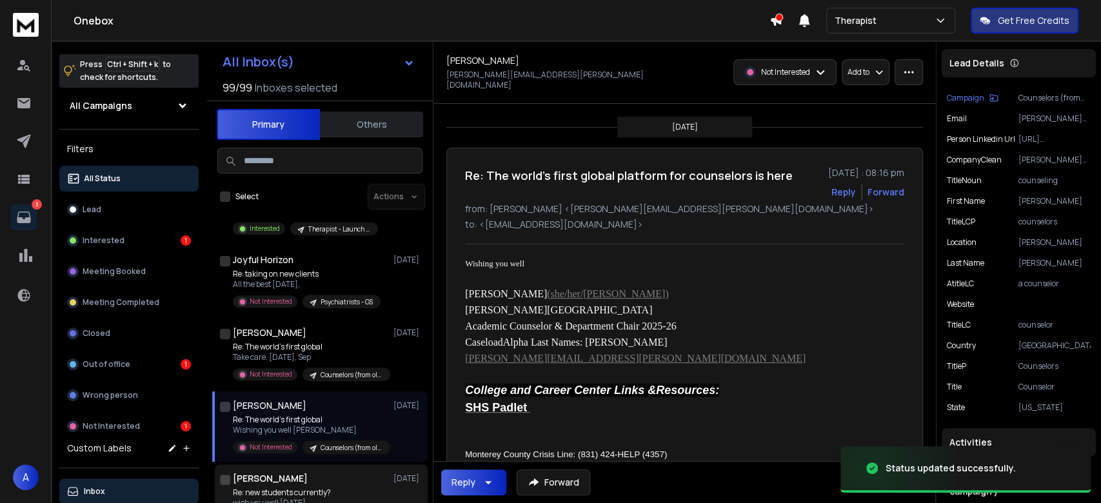
click at [259, 498] on p "wish you well On Sat," at bounding box center [310, 503] width 155 height 10
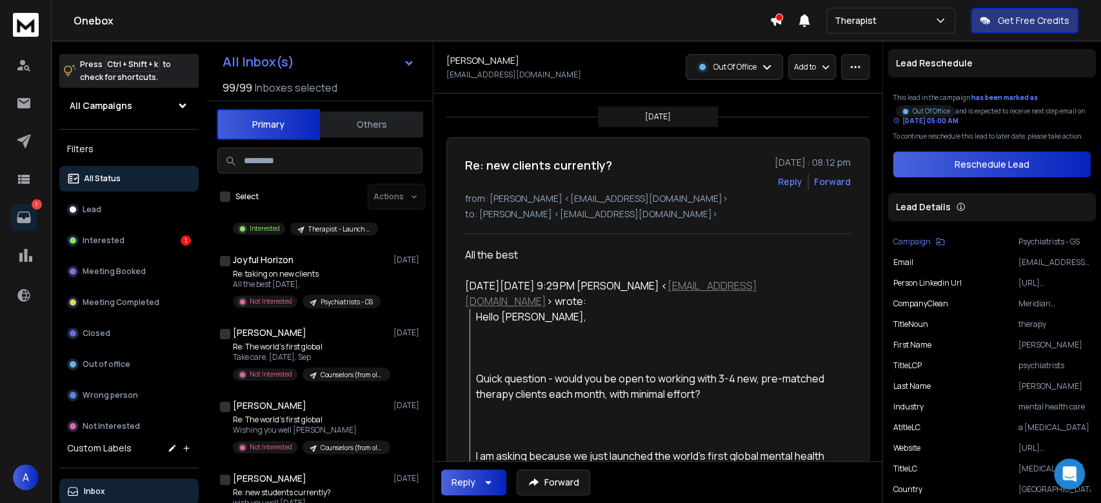
click at [729, 62] on p "Out Of Office" at bounding box center [734, 67] width 43 height 10
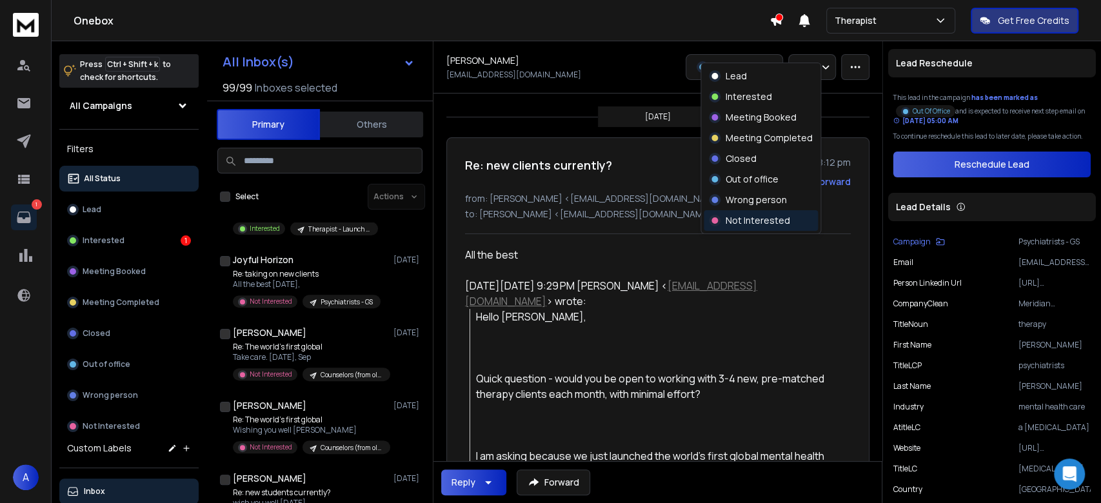
click at [731, 214] on p "Not Interested" at bounding box center [758, 220] width 65 height 13
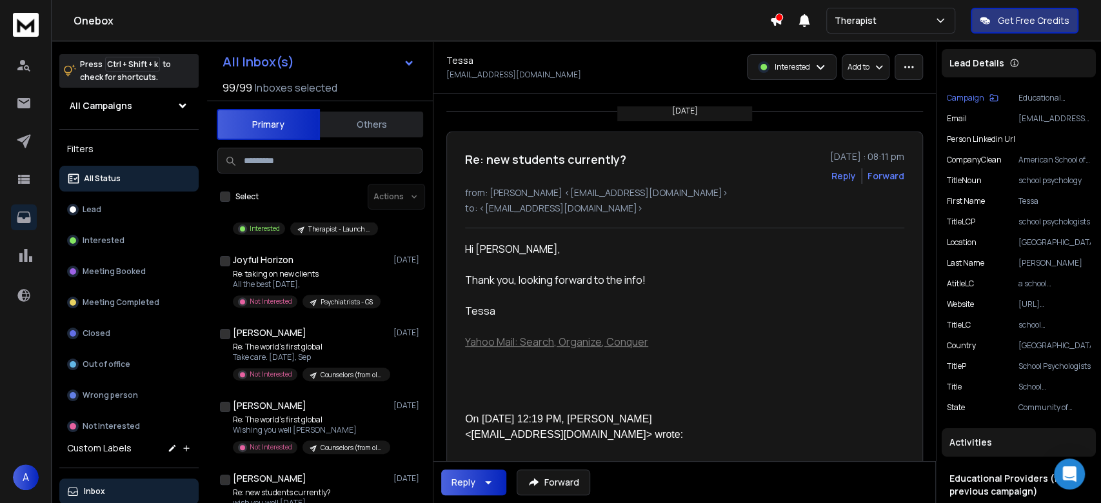
scroll to position [0, 0]
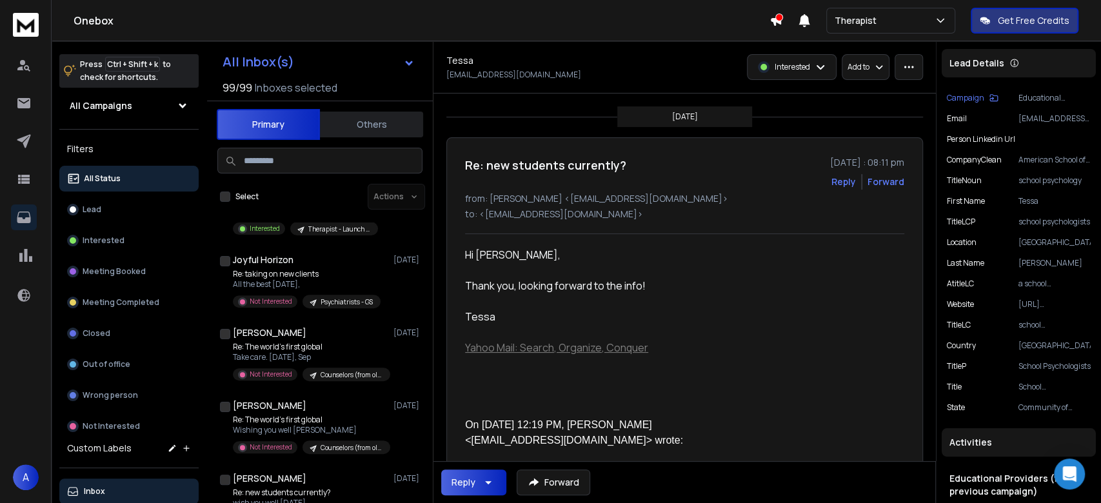
click at [452, 489] on div "Reply" at bounding box center [464, 482] width 24 height 13
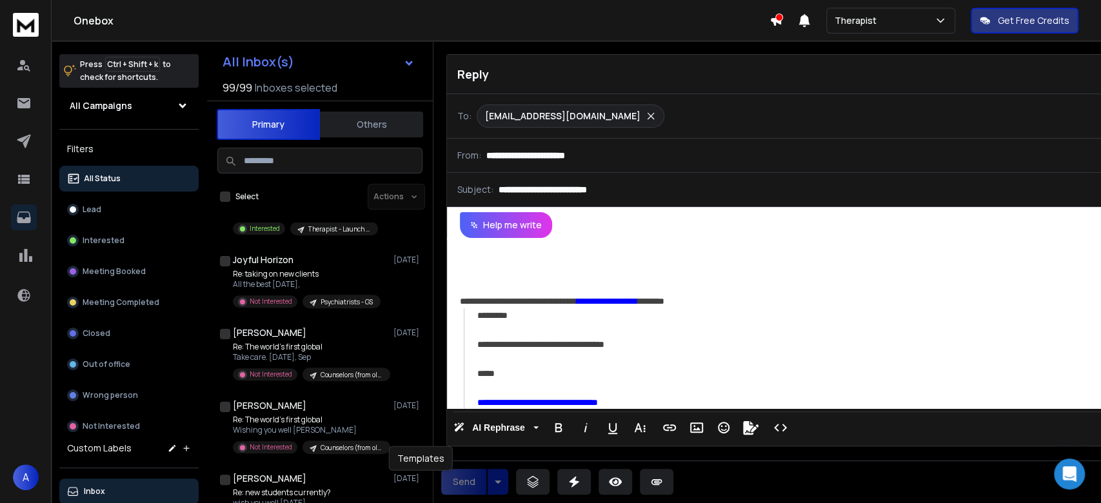
click at [526, 479] on icon at bounding box center [532, 481] width 13 height 13
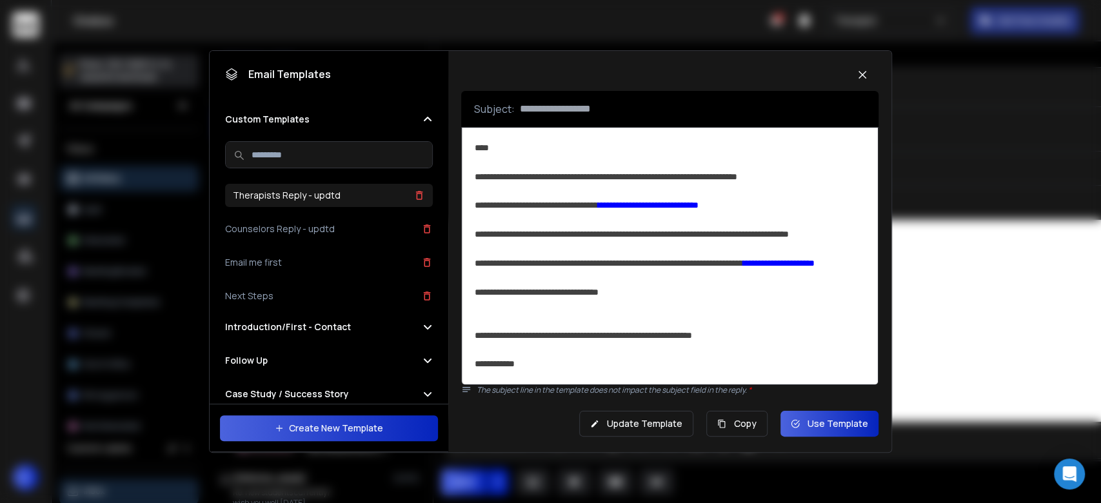
click at [868, 69] on icon at bounding box center [863, 75] width 12 height 12
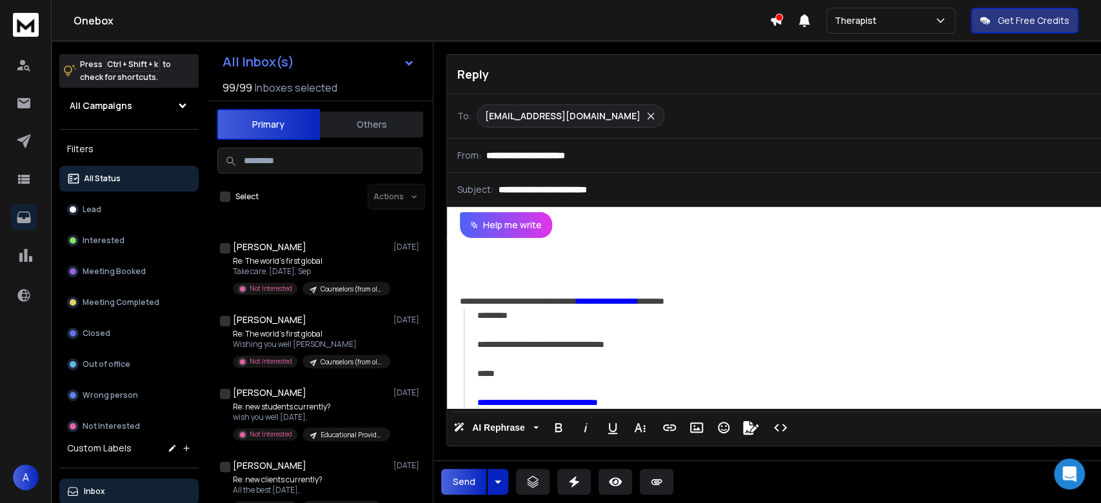
click at [447, 238] on div "**********" at bounding box center [823, 323] width 752 height 171
click at [516, 477] on button at bounding box center [533, 482] width 34 height 26
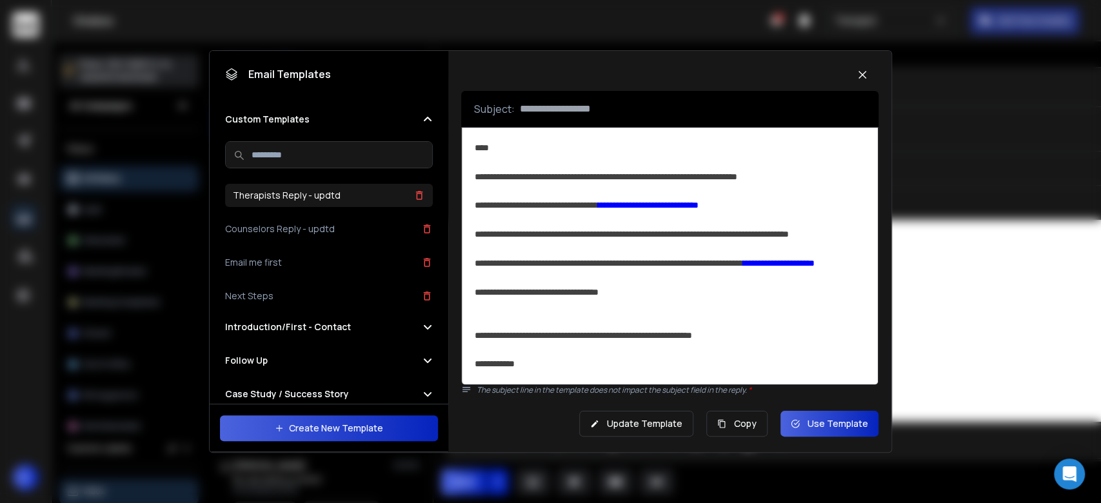
click at [313, 217] on div "Counselors Reply - updtd" at bounding box center [329, 228] width 208 height 23
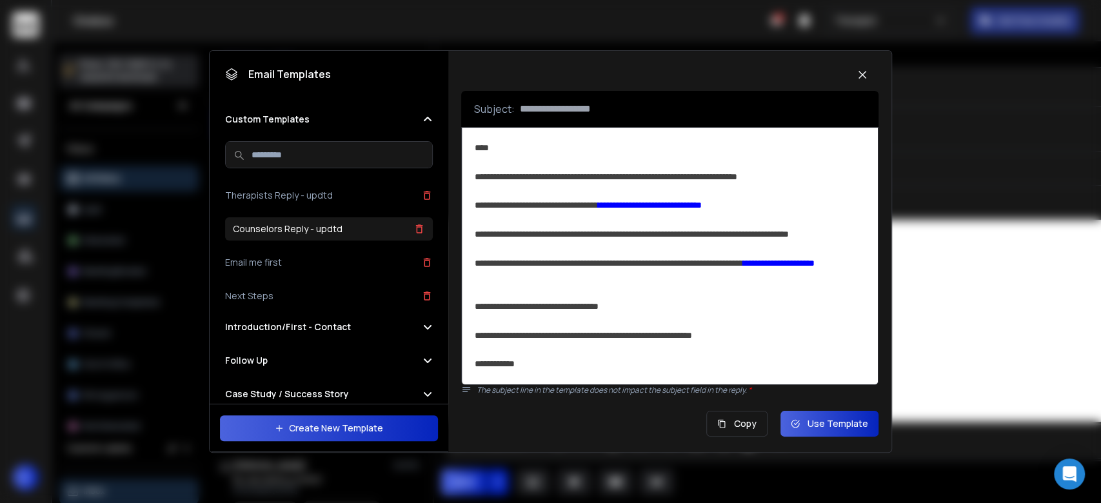
drag, startPoint x: 846, startPoint y: 416, endPoint x: 826, endPoint y: 387, distance: 35.6
click at [846, 416] on button "Use Template" at bounding box center [829, 424] width 98 height 26
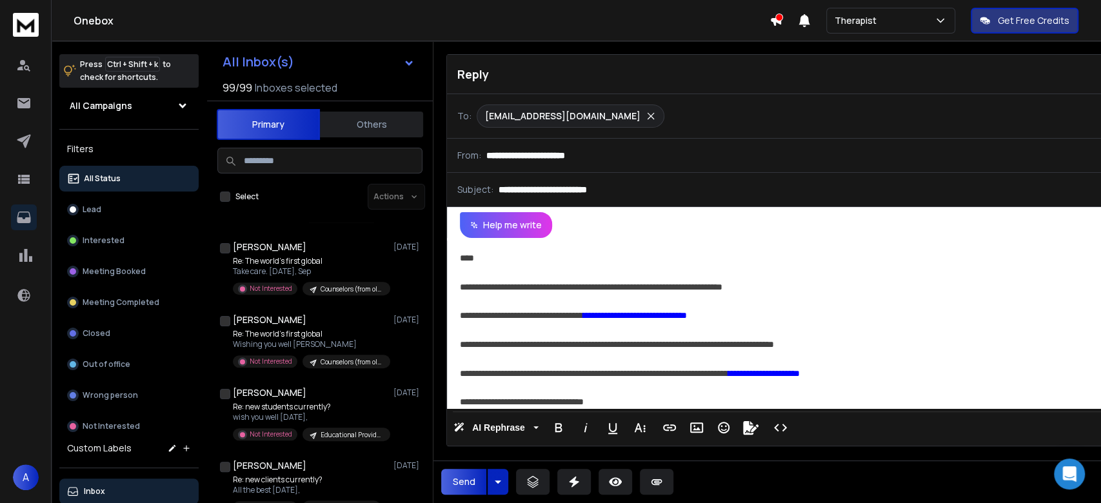
click at [464, 308] on div "**********" at bounding box center [816, 315] width 713 height 14
click at [460, 251] on div "****" at bounding box center [816, 258] width 713 height 14
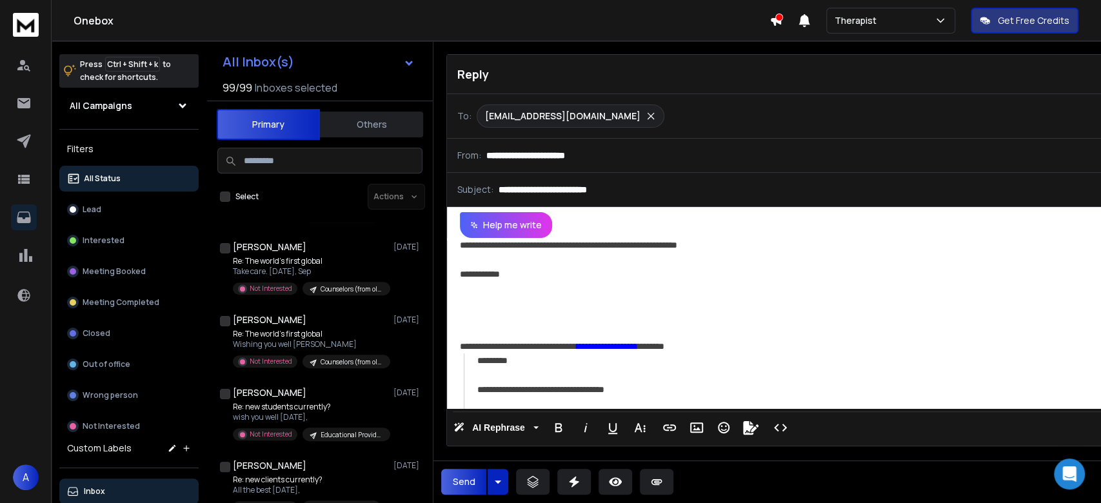
scroll to position [86, 0]
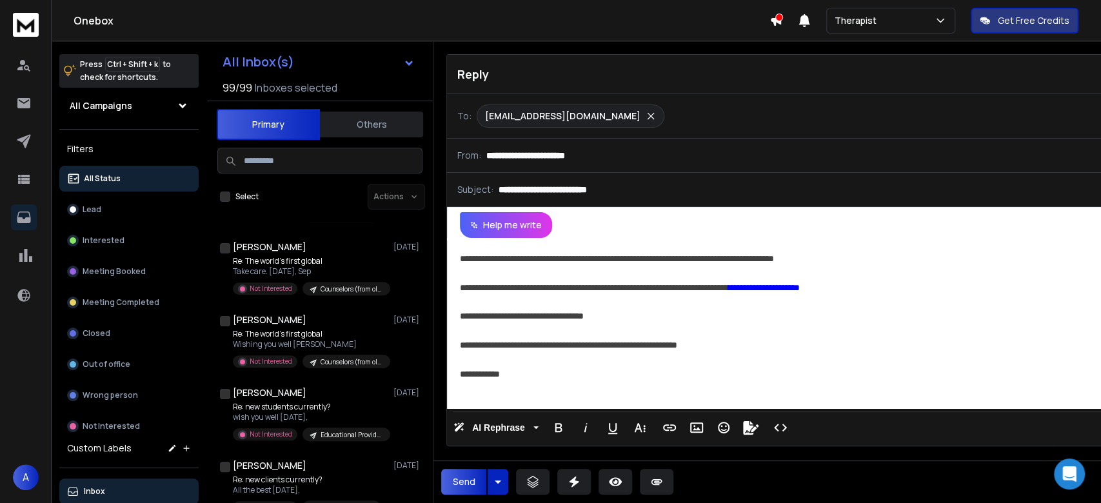
click at [460, 381] on div at bounding box center [823, 388] width 726 height 14
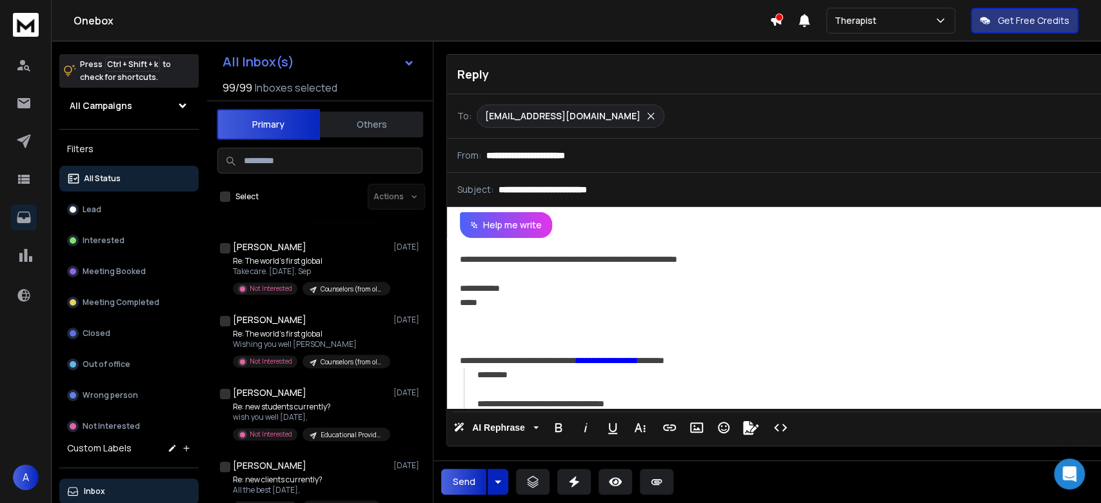
click at [441, 479] on button "Send" at bounding box center [463, 482] width 45 height 26
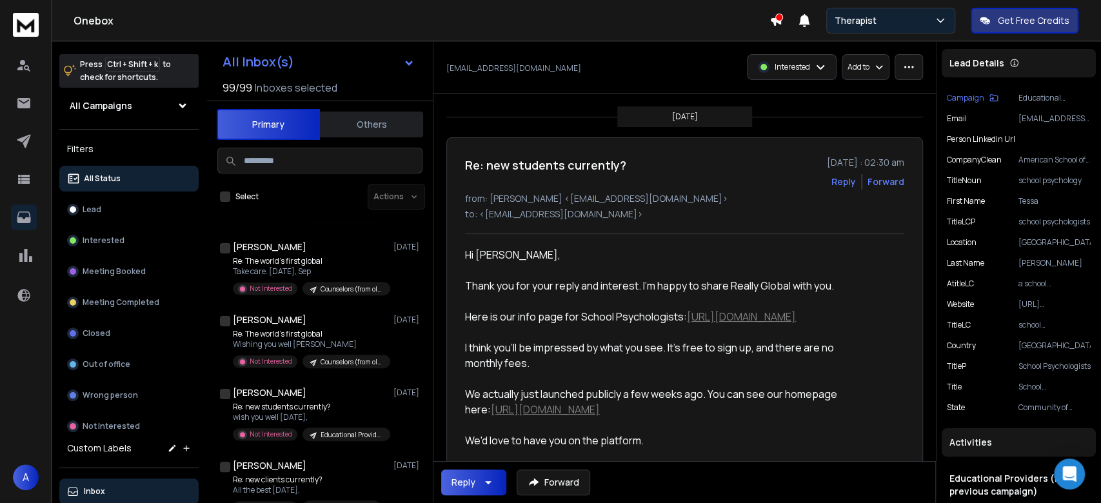
click at [931, 17] on div "Therapist" at bounding box center [891, 20] width 112 height 13
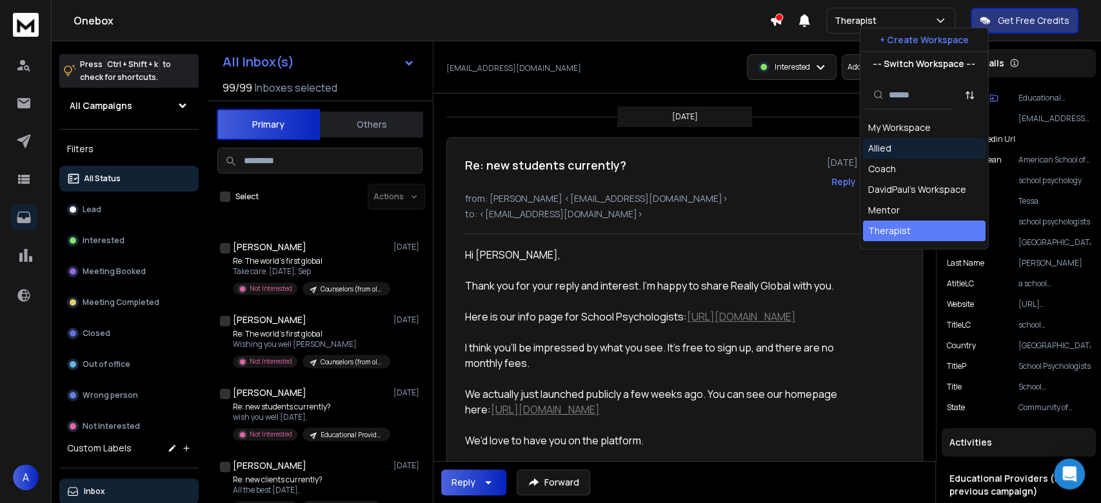
click at [898, 138] on div "Allied" at bounding box center [923, 148] width 123 height 21
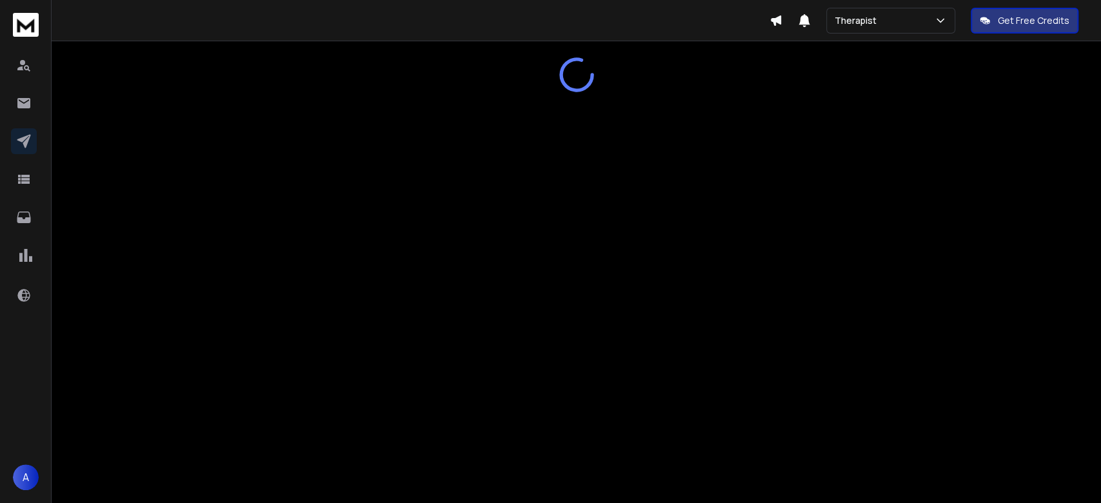
click at [16, 134] on icon at bounding box center [23, 141] width 15 height 15
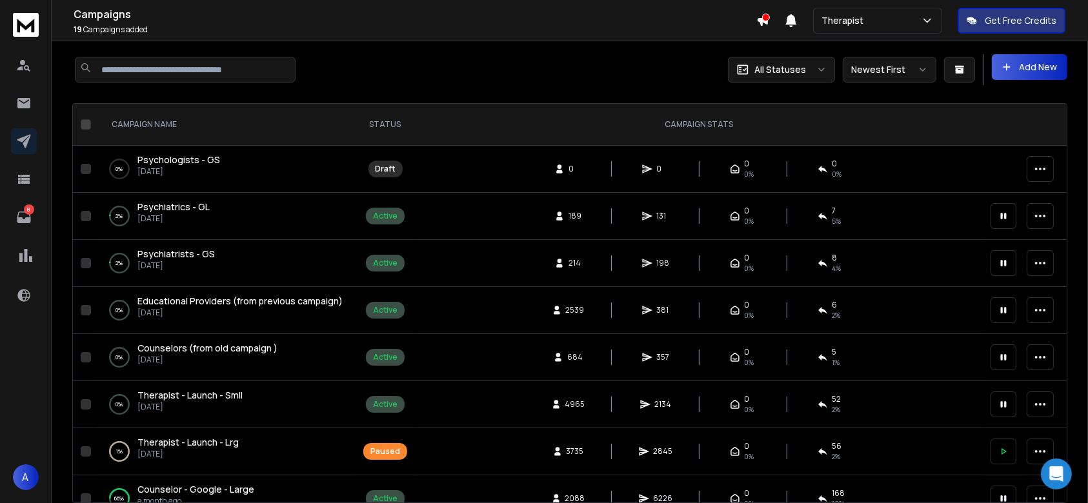
click at [1006, 307] on icon at bounding box center [1003, 310] width 6 height 6
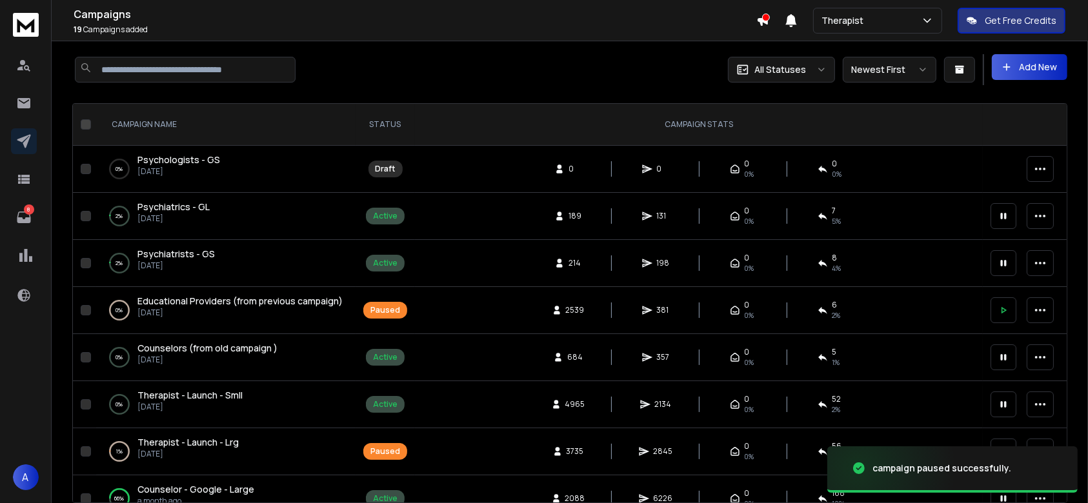
click at [1015, 344] on button at bounding box center [1003, 357] width 26 height 26
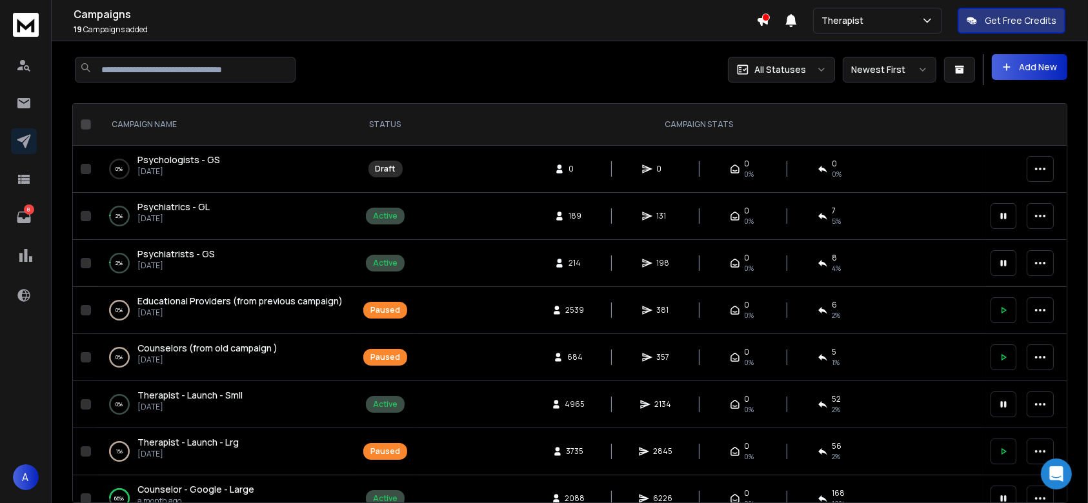
drag, startPoint x: 1006, startPoint y: 307, endPoint x: 997, endPoint y: 312, distance: 10.1
click at [1008, 399] on icon at bounding box center [1003, 405] width 12 height 12
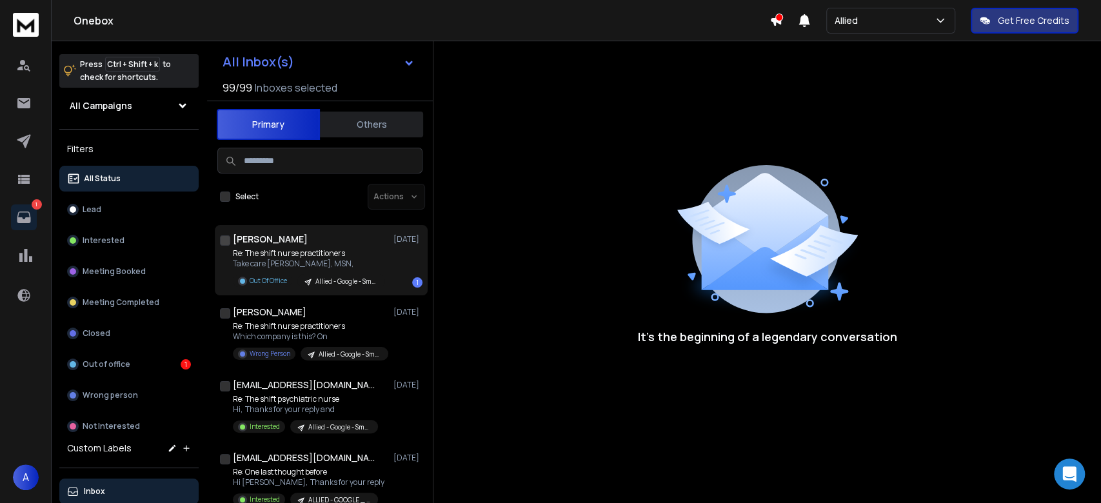
click at [248, 259] on p "Take care [PERSON_NAME], MSN," at bounding box center [309, 264] width 152 height 10
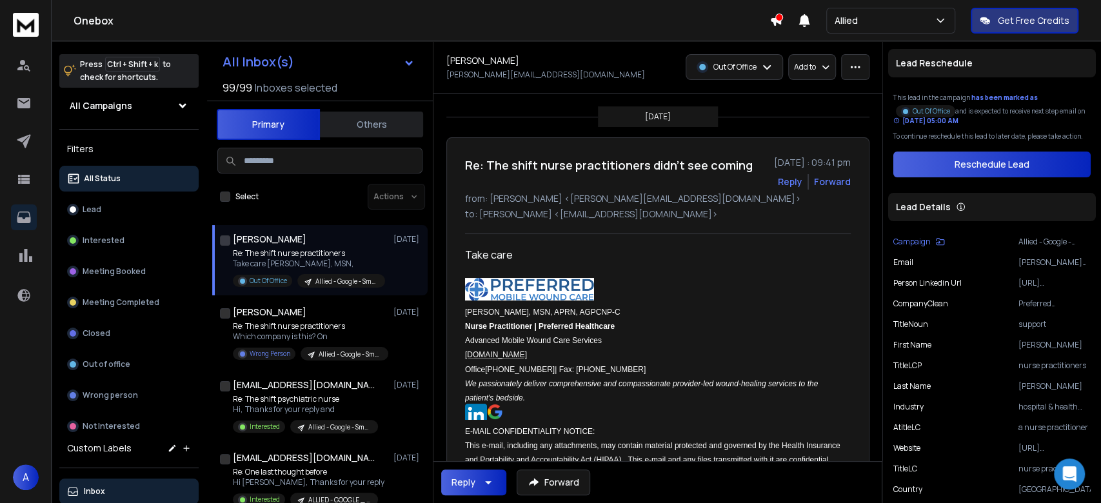
click at [734, 62] on p "Out Of Office" at bounding box center [734, 67] width 43 height 10
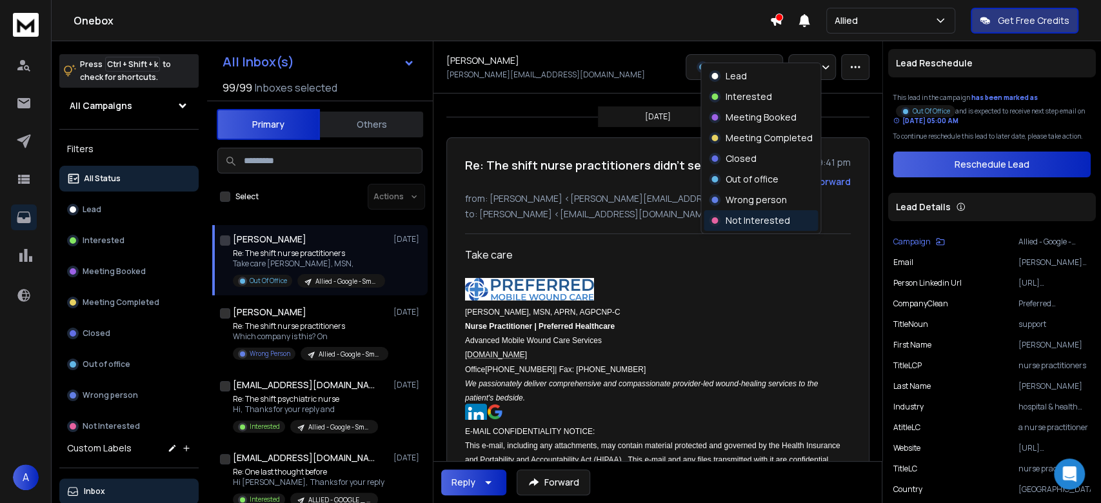
click at [733, 214] on p "Not Interested" at bounding box center [758, 220] width 65 height 13
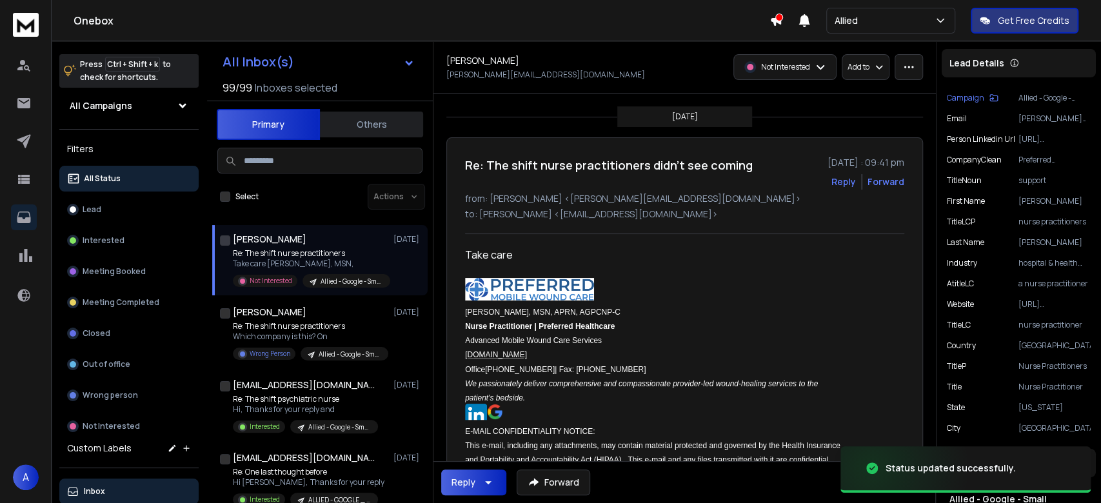
click at [253, 306] on div "Michael Castaneda 15 Sep" at bounding box center [328, 312] width 190 height 13
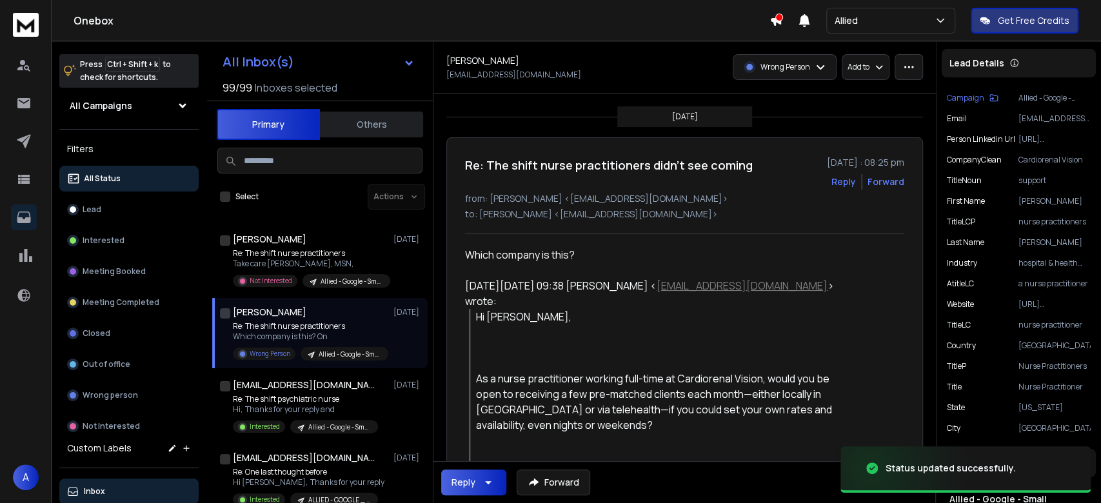
click at [452, 486] on div "Reply" at bounding box center [464, 482] width 24 height 13
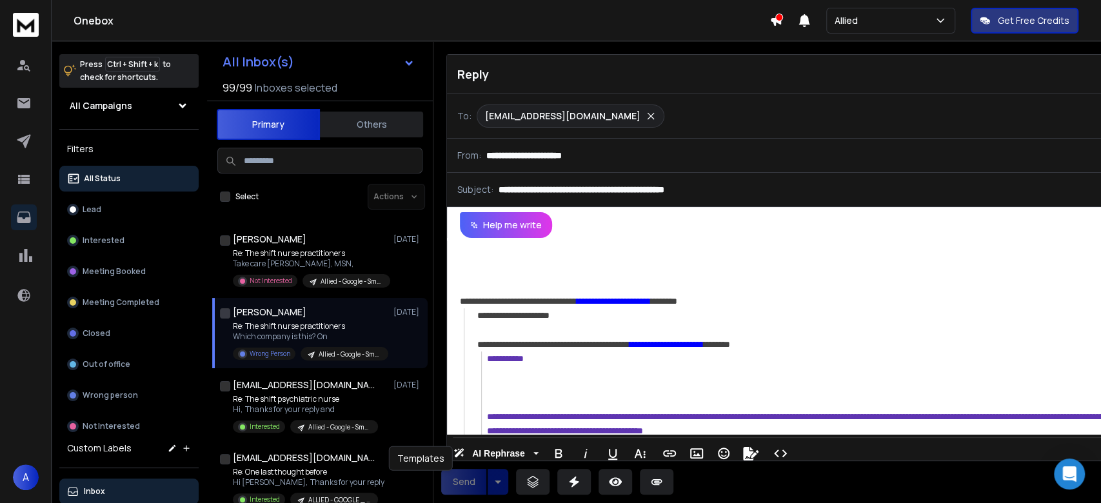
click at [526, 477] on icon at bounding box center [532, 481] width 13 height 13
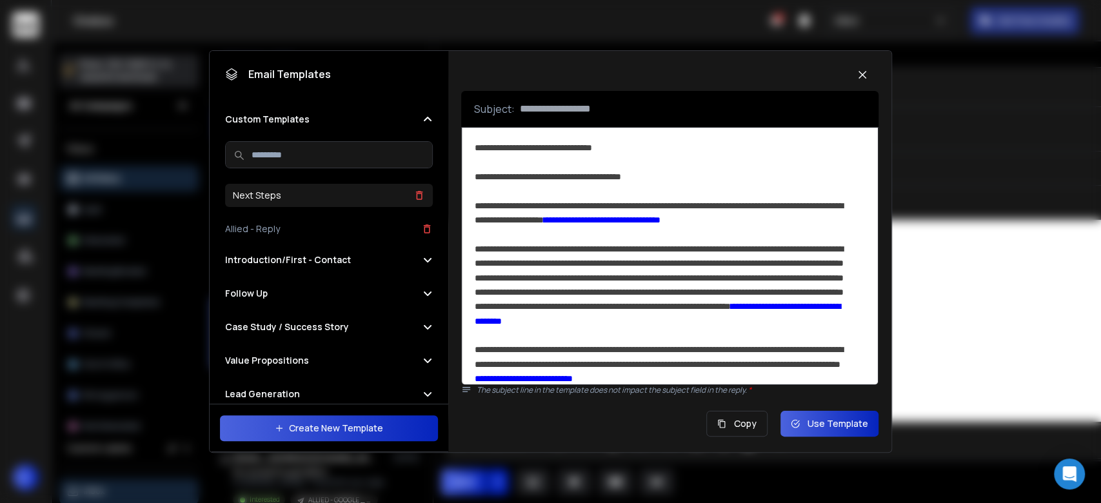
click at [280, 223] on div "Allied - Reply" at bounding box center [329, 229] width 208 height 13
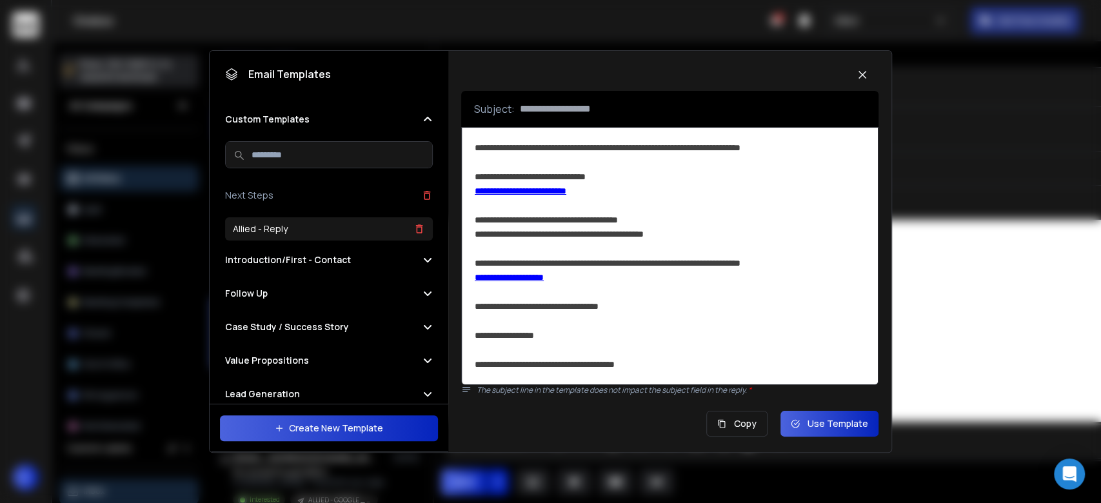
click at [830, 421] on button "Use Template" at bounding box center [829, 424] width 98 height 26
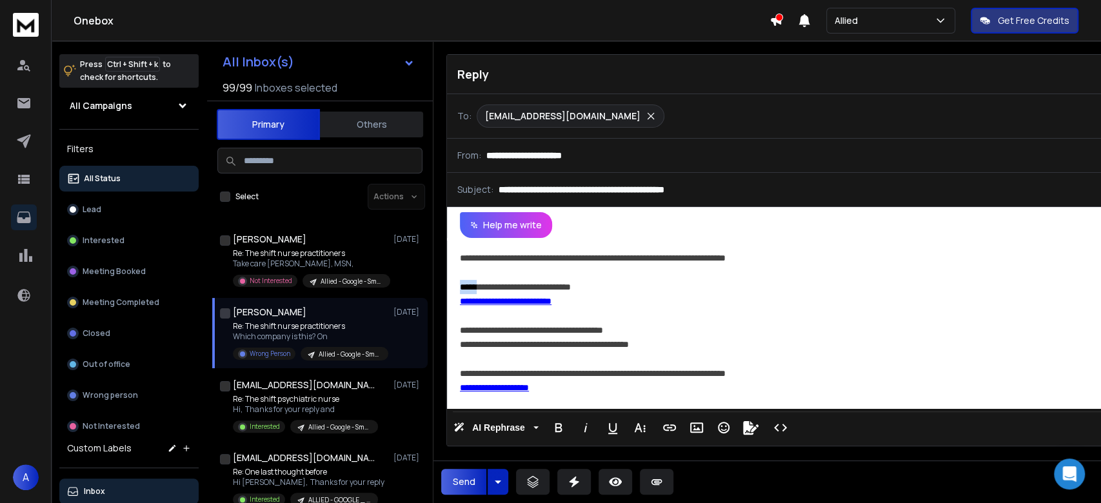
drag, startPoint x: 371, startPoint y: 228, endPoint x: 348, endPoint y: 224, distance: 23.7
click at [460, 251] on div "**********" at bounding box center [816, 272] width 713 height 43
click at [447, 243] on div "**********" at bounding box center [817, 323] width 741 height 171
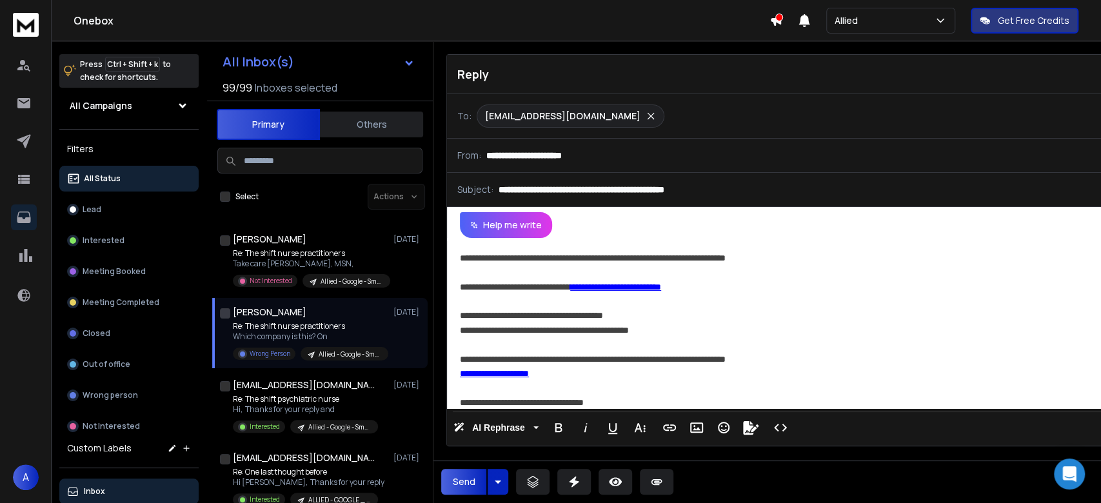
click at [460, 251] on div "**********" at bounding box center [816, 272] width 713 height 43
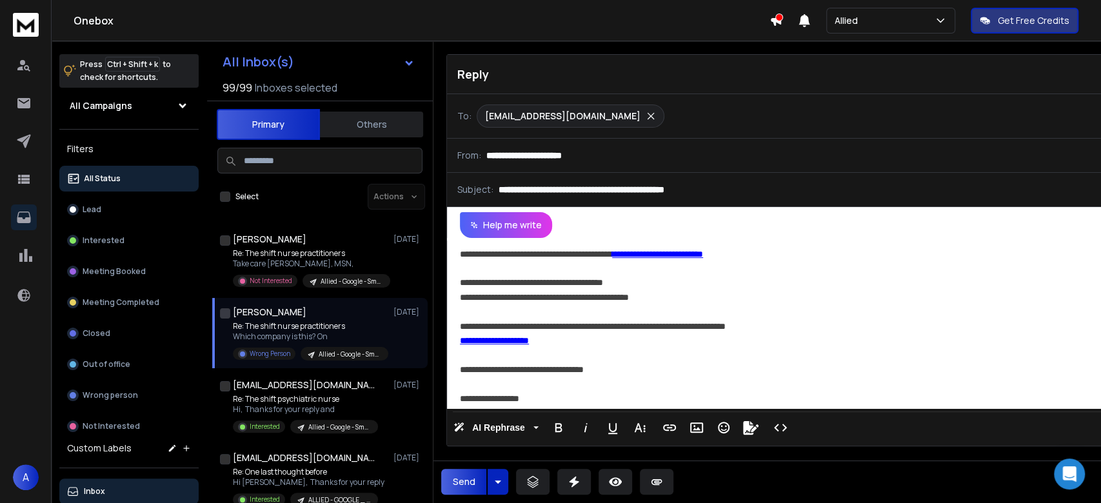
scroll to position [86, 0]
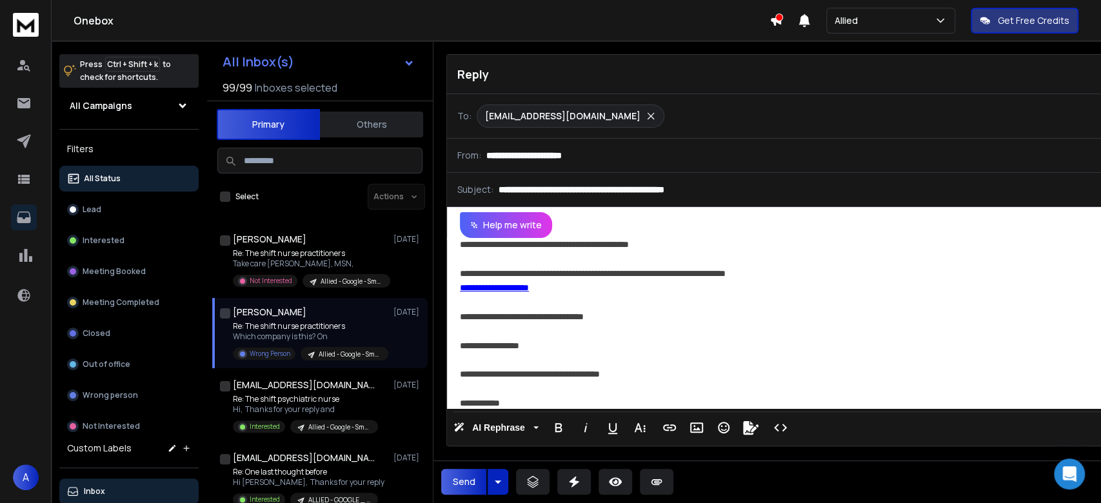
click at [447, 238] on div "**********" at bounding box center [823, 323] width 752 height 171
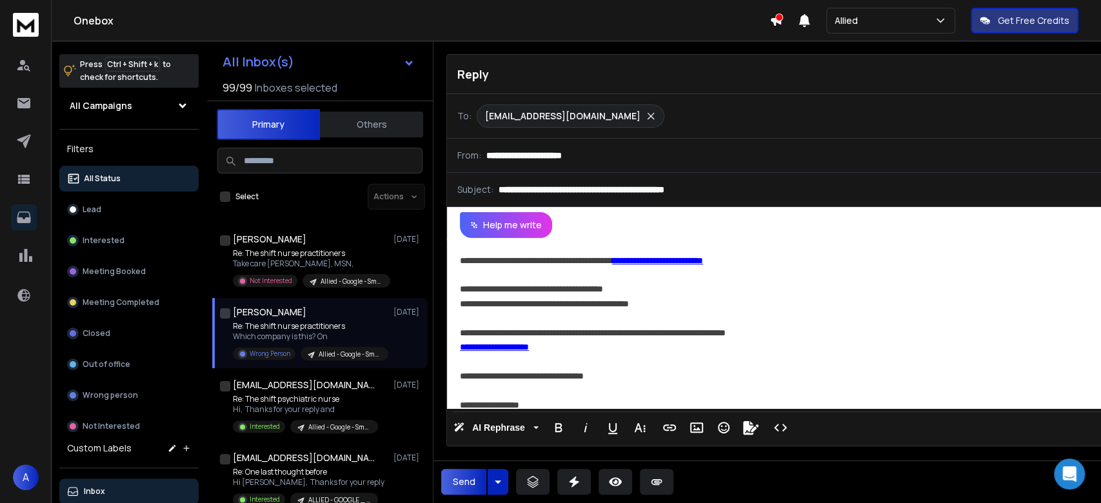
scroll to position [0, 0]
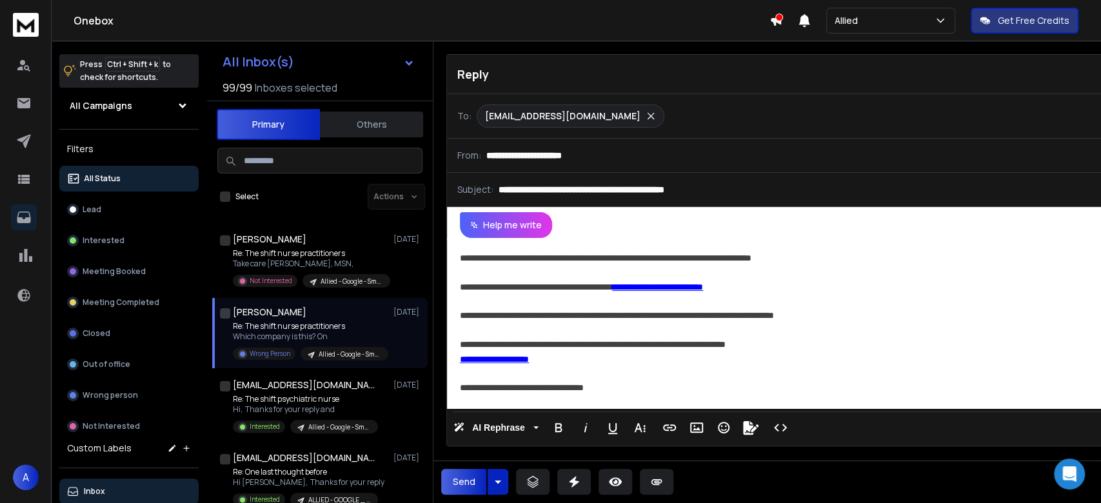
click at [447, 299] on div "**********" at bounding box center [823, 323] width 752 height 171
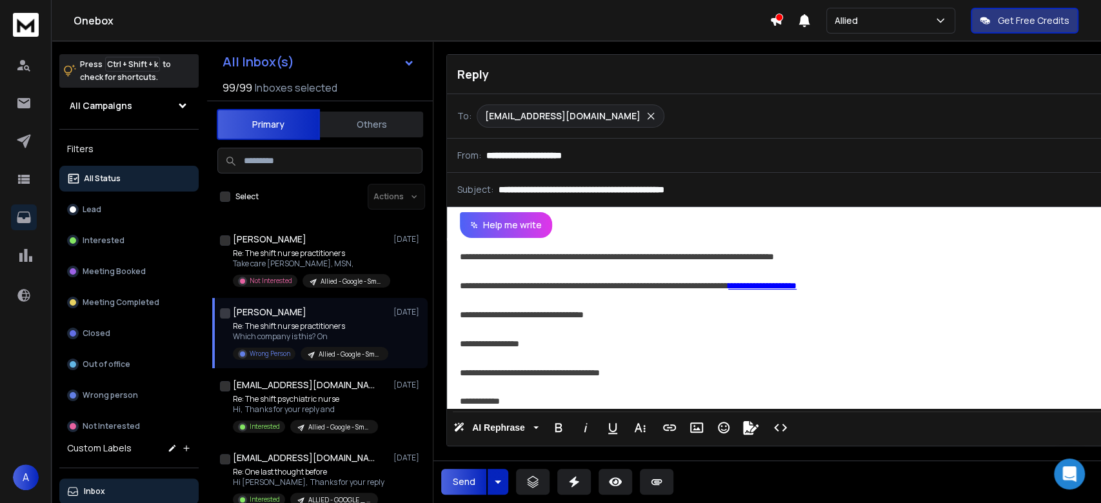
scroll to position [86, 0]
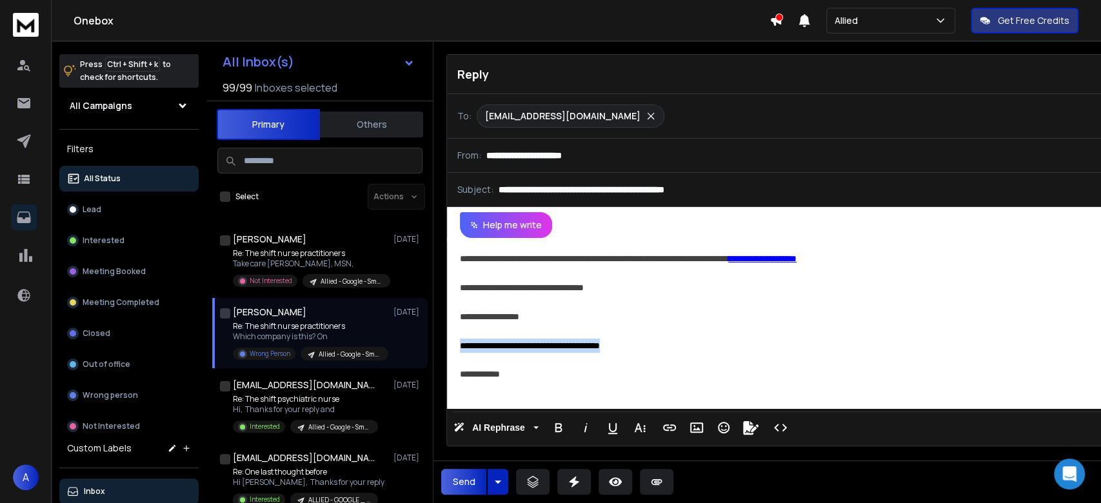
drag, startPoint x: 535, startPoint y: 290, endPoint x: 344, endPoint y: 292, distance: 190.3
click at [447, 292] on div "**********" at bounding box center [823, 323] width 752 height 171
click at [515, 230] on div "**********" at bounding box center [816, 259] width 713 height 72
click at [460, 310] on div "**********" at bounding box center [816, 353] width 713 height 86
click at [460, 310] on div "**********" at bounding box center [816, 339] width 713 height 58
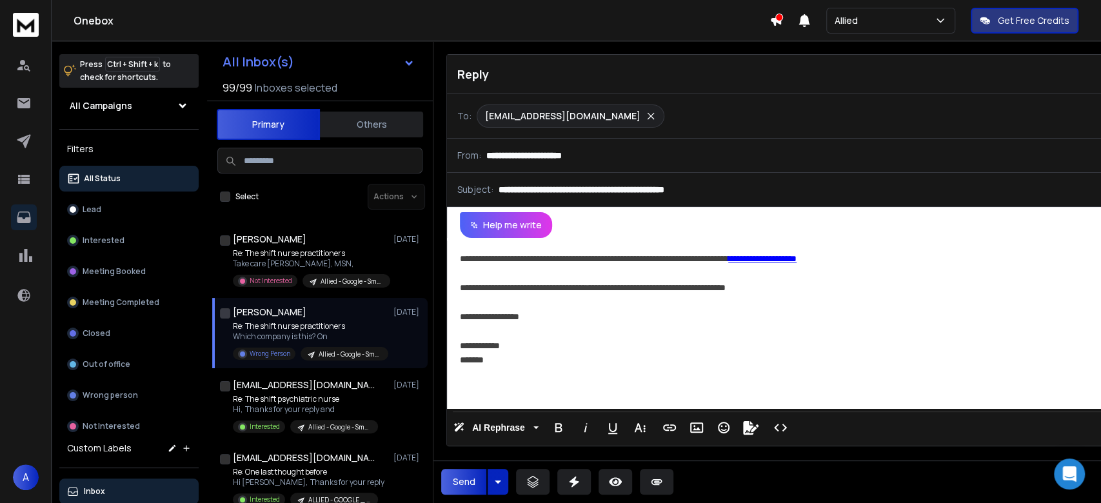
click at [441, 472] on button "Send" at bounding box center [463, 482] width 45 height 26
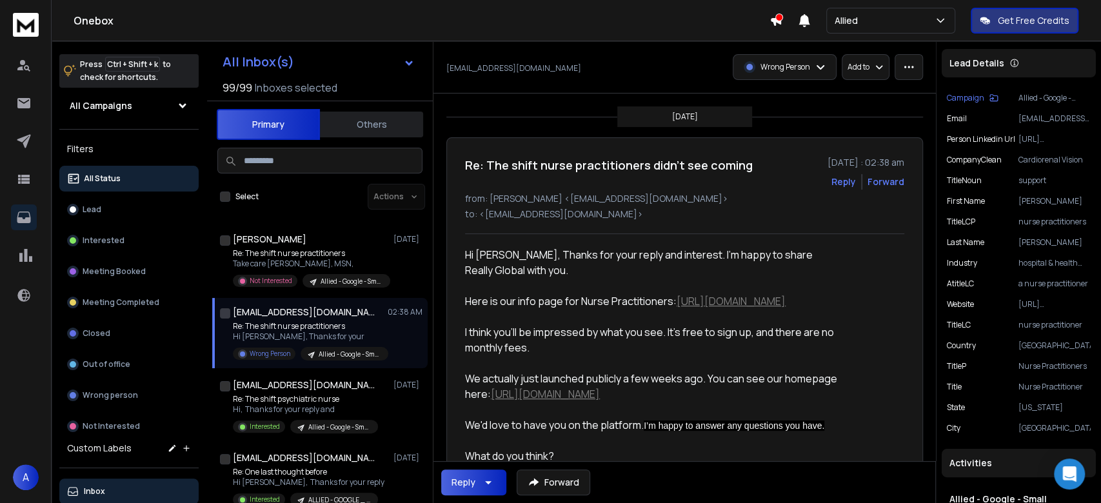
click at [755, 61] on div at bounding box center [750, 67] width 12 height 12
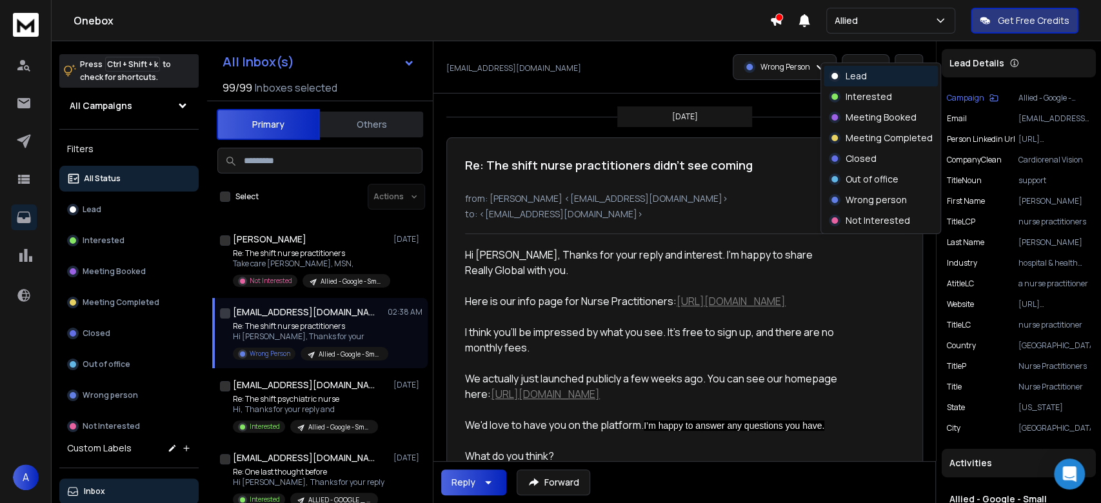
click at [847, 80] on div "Lead" at bounding box center [881, 76] width 114 height 21
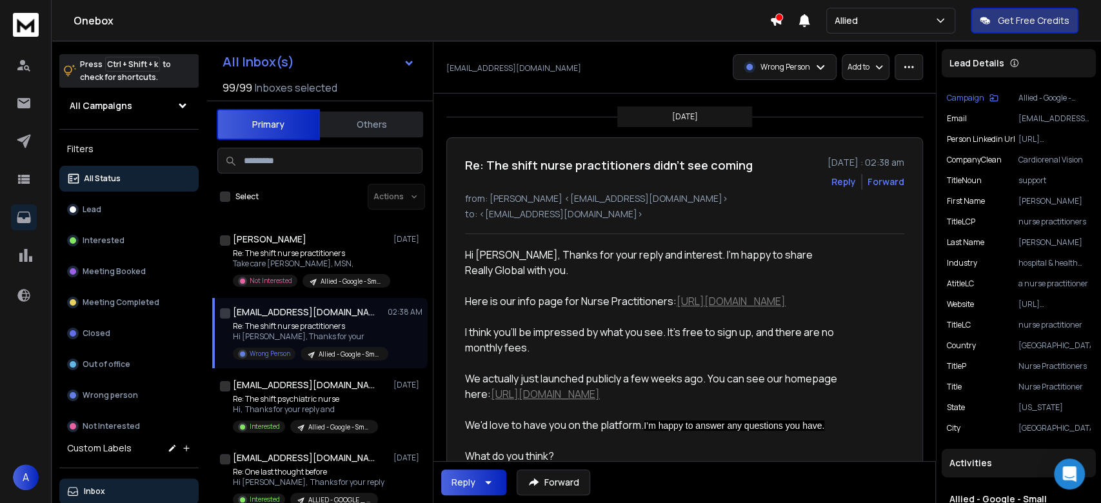
click at [836, 55] on div "Wrong Person" at bounding box center [784, 67] width 103 height 25
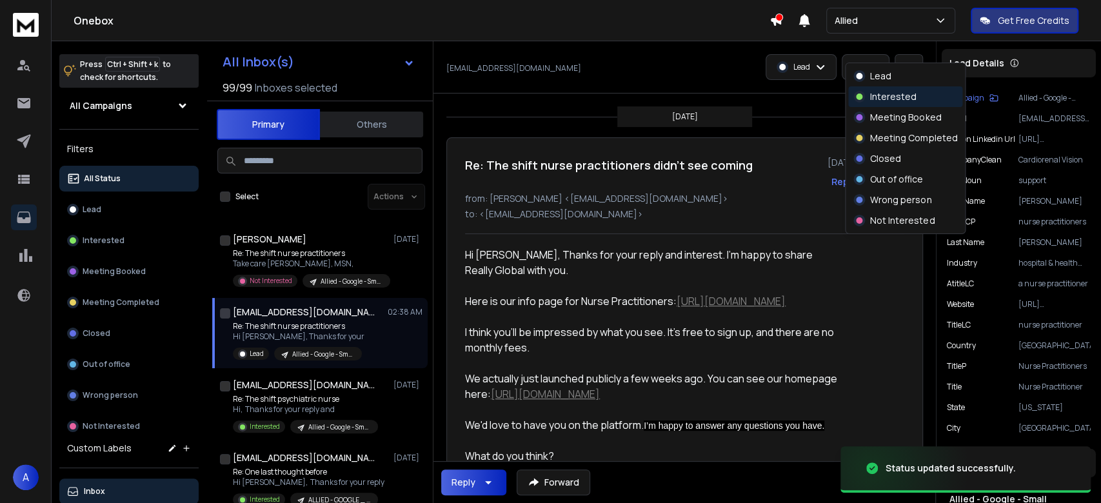
click at [870, 90] on p "Interested" at bounding box center [893, 96] width 46 height 13
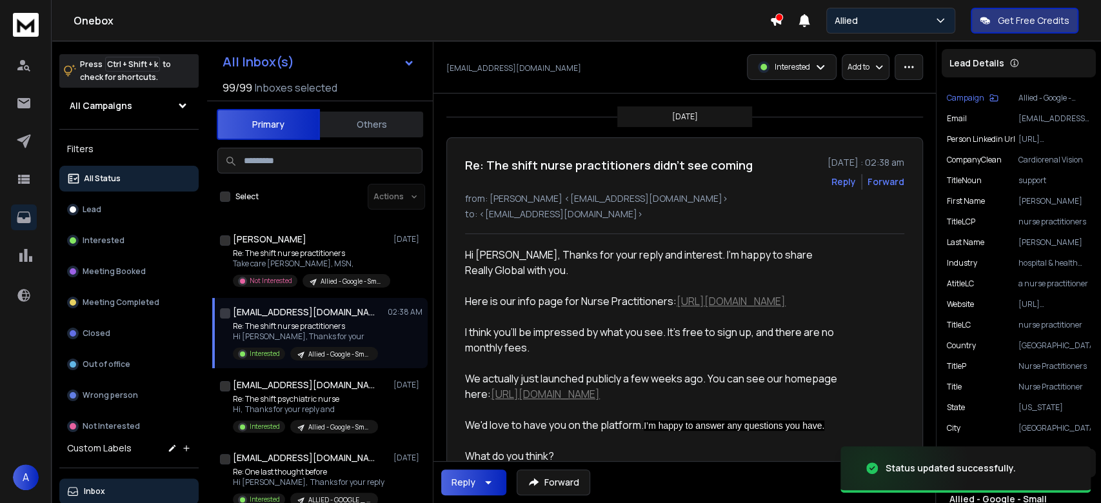
click at [902, 15] on div "Allied" at bounding box center [891, 20] width 112 height 13
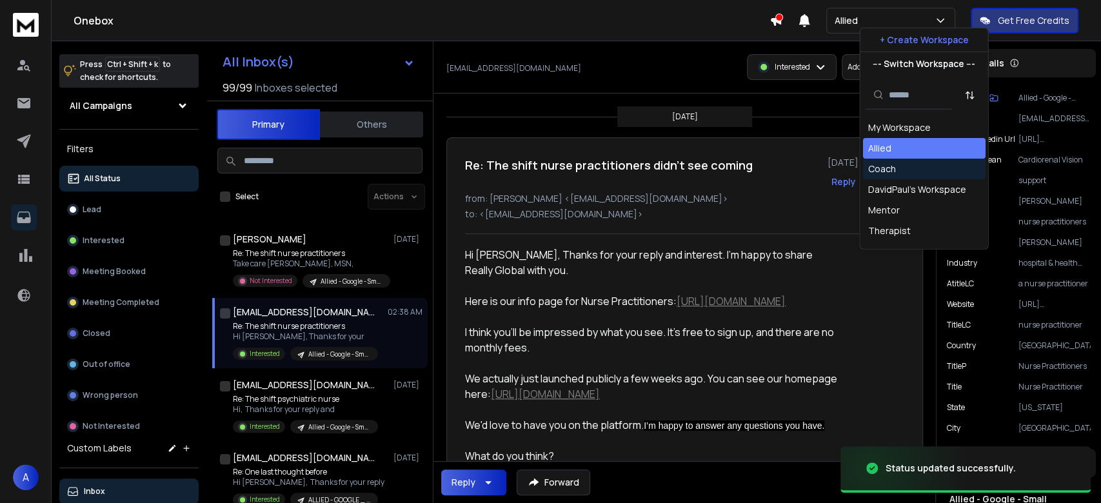
click at [888, 159] on div "Coach" at bounding box center [923, 169] width 123 height 21
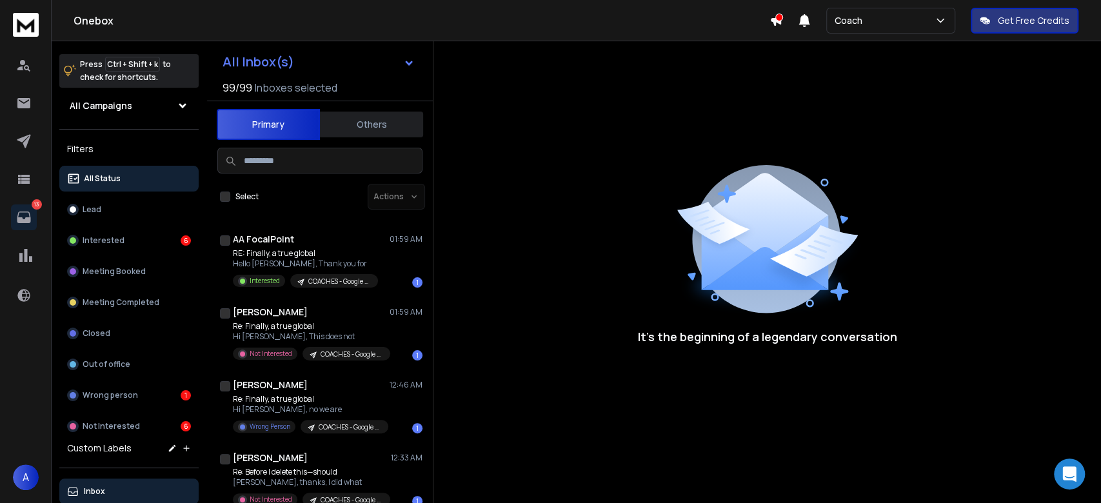
click at [67, 235] on div "Interested" at bounding box center [95, 241] width 57 height 12
